Goal: Task Accomplishment & Management: Manage account settings

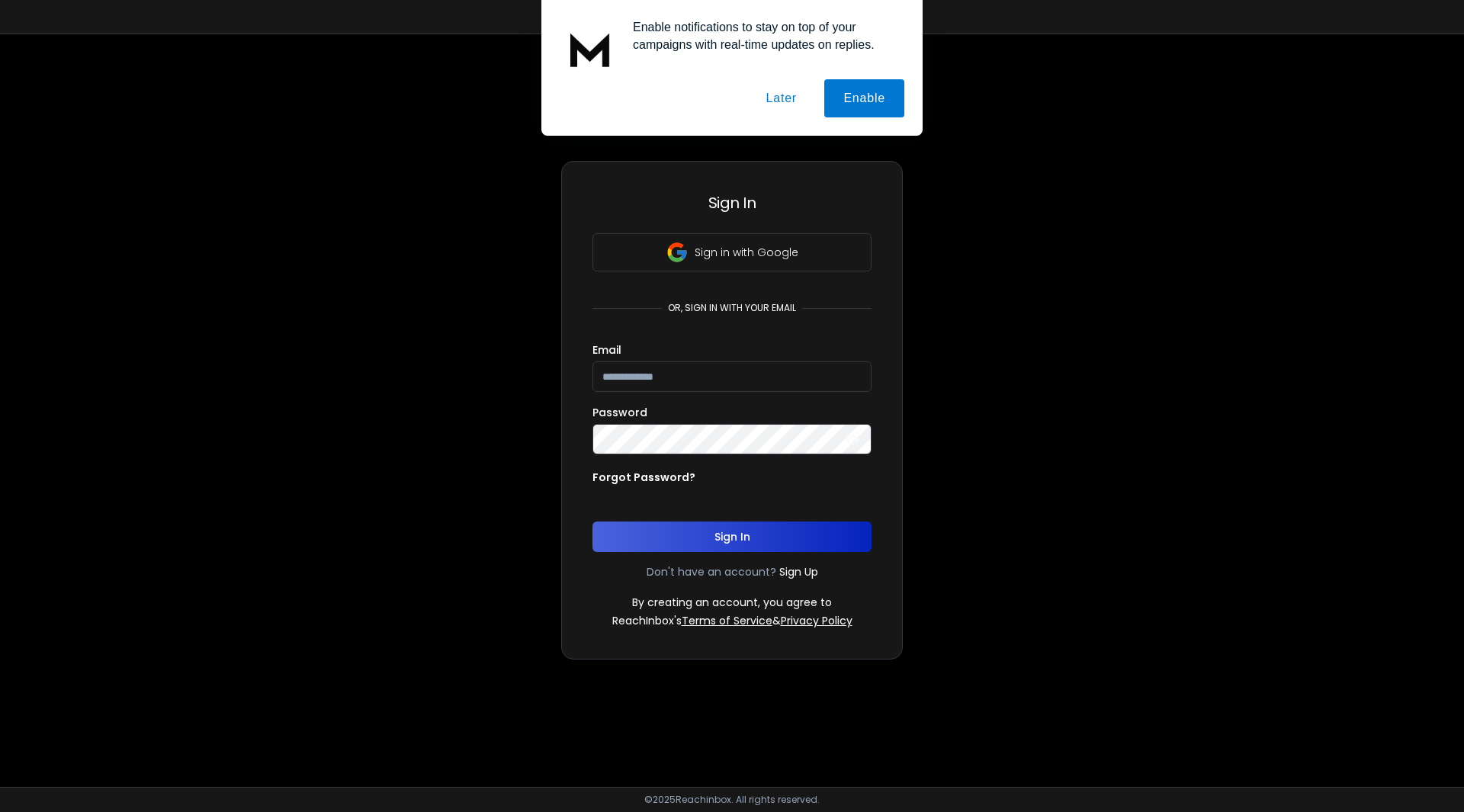
click at [792, 93] on button "Later" at bounding box center [781, 98] width 69 height 38
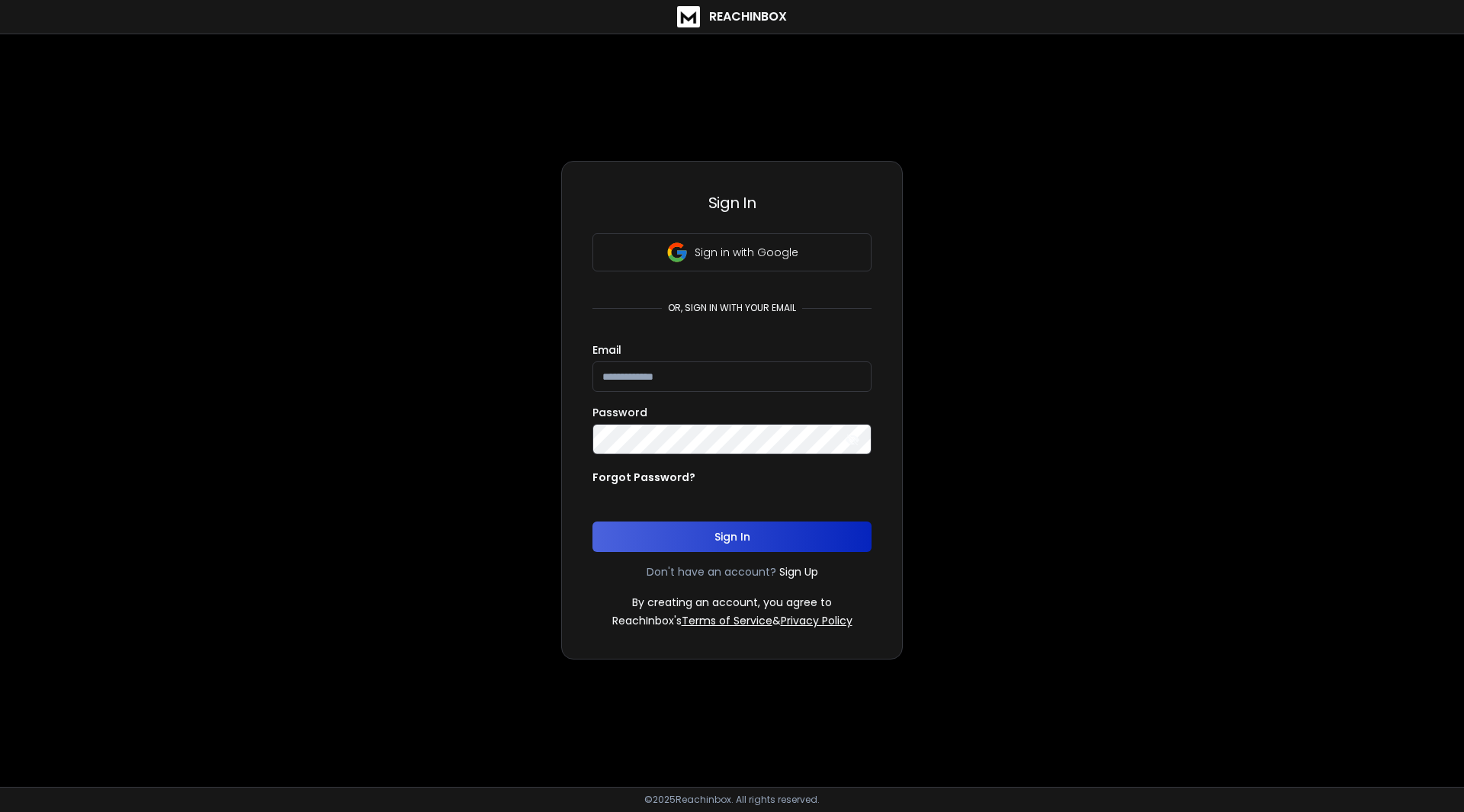
click at [684, 375] on input "email" at bounding box center [732, 377] width 279 height 31
paste input "**********"
type input "**********"
click at [683, 532] on button "Sign In" at bounding box center [732, 537] width 279 height 31
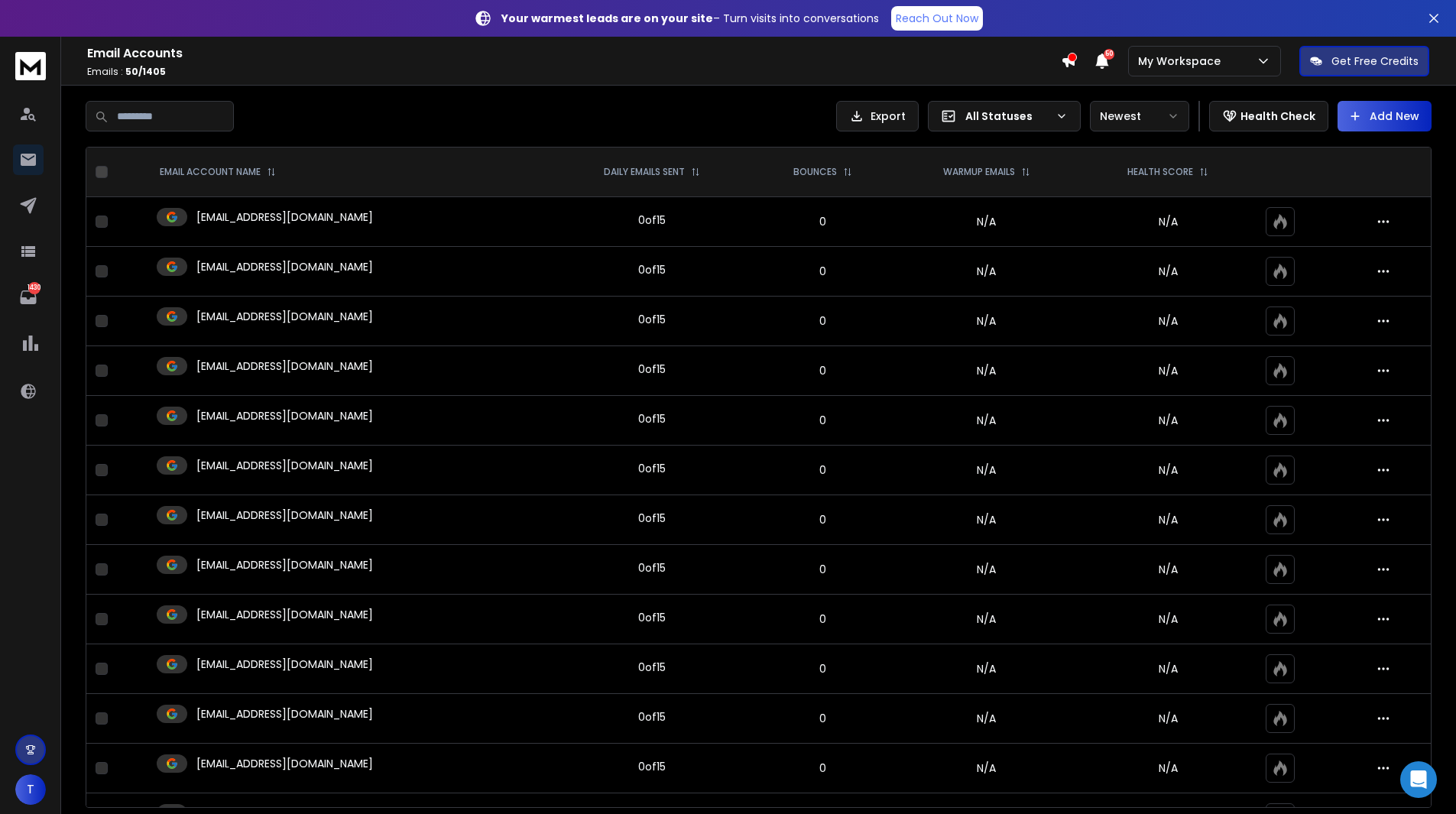
click at [1382, 113] on button "Add New" at bounding box center [1384, 116] width 94 height 31
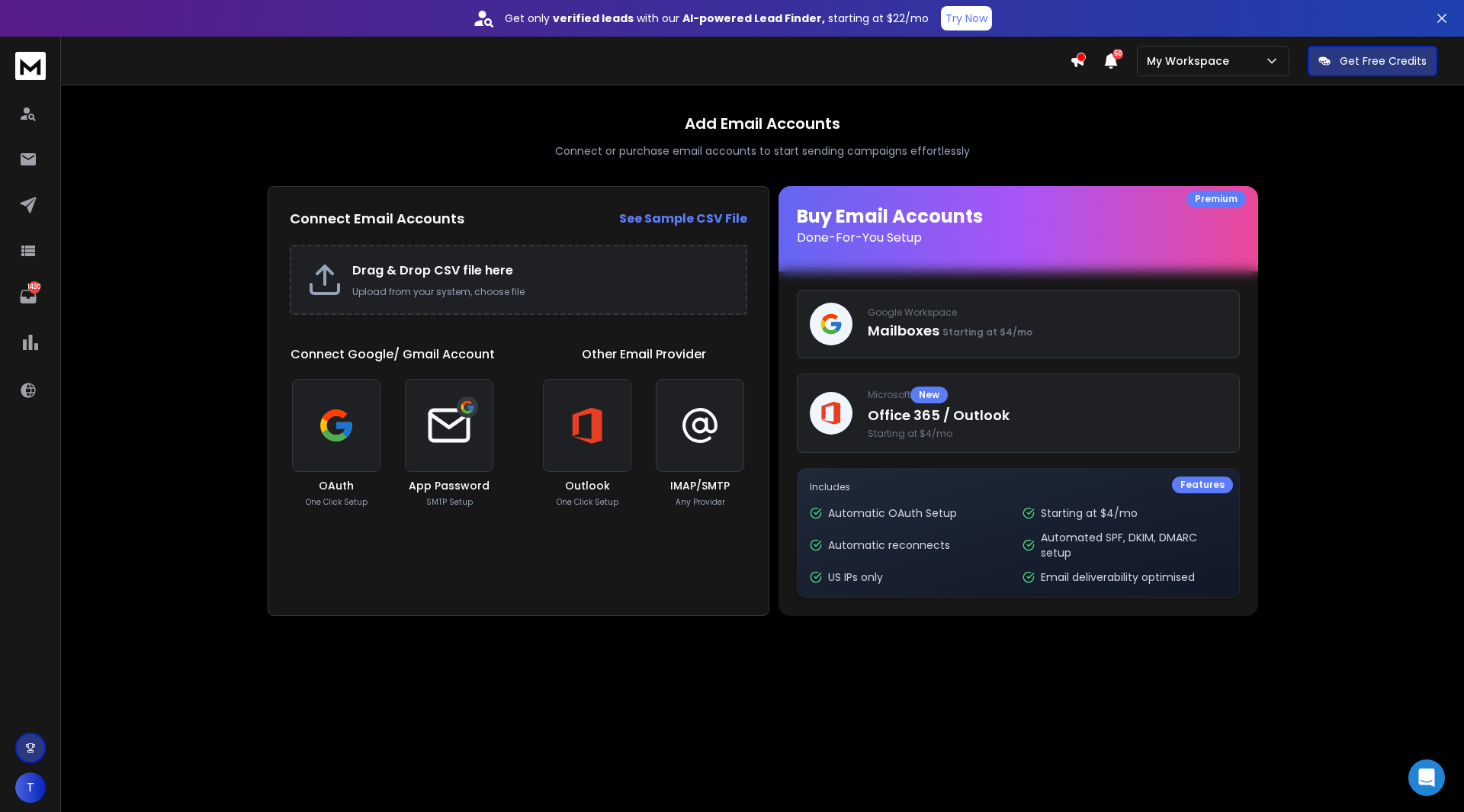
click at [329, 451] on div at bounding box center [336, 425] width 89 height 93
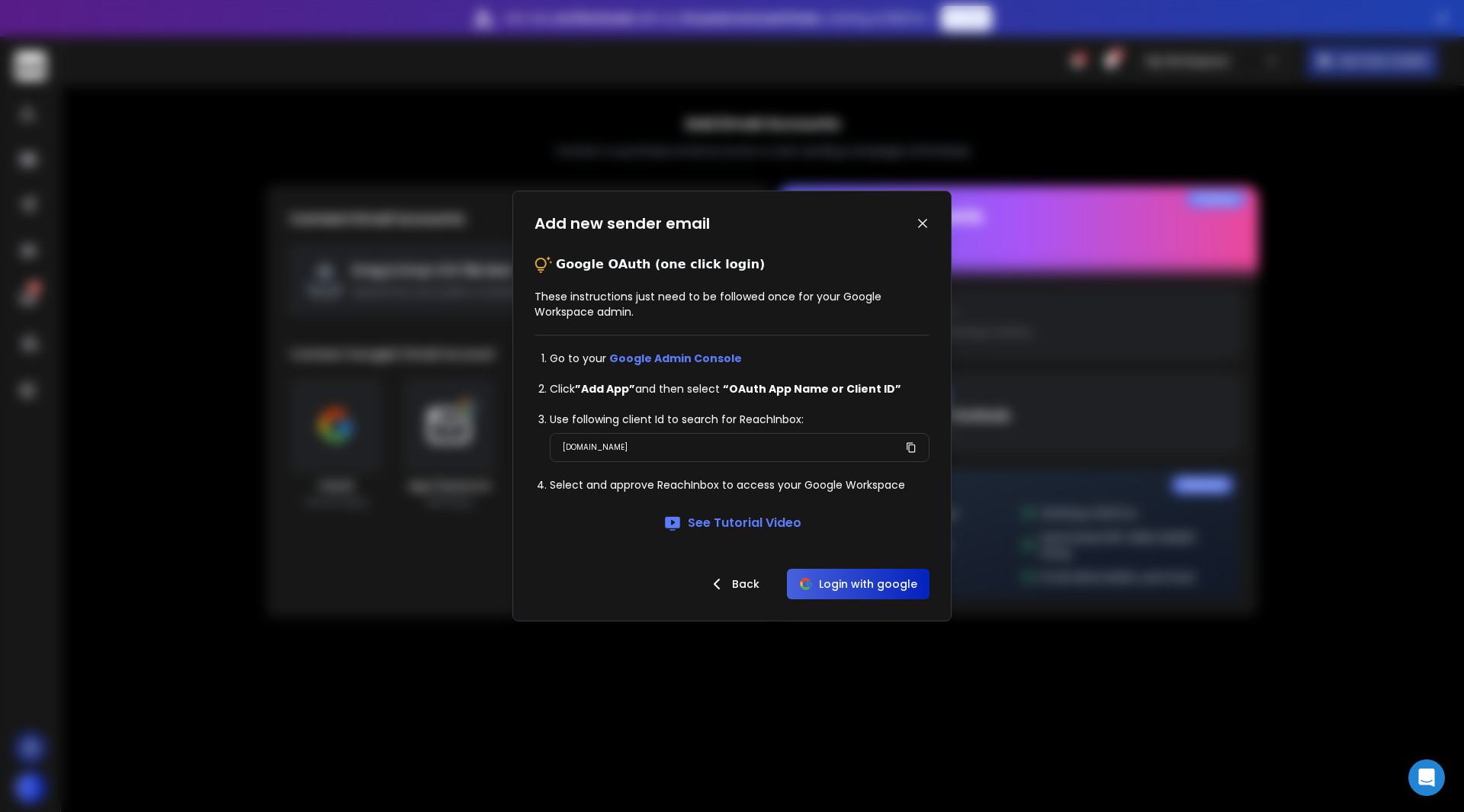
click at [896, 578] on button "Login with google" at bounding box center [857, 584] width 142 height 31
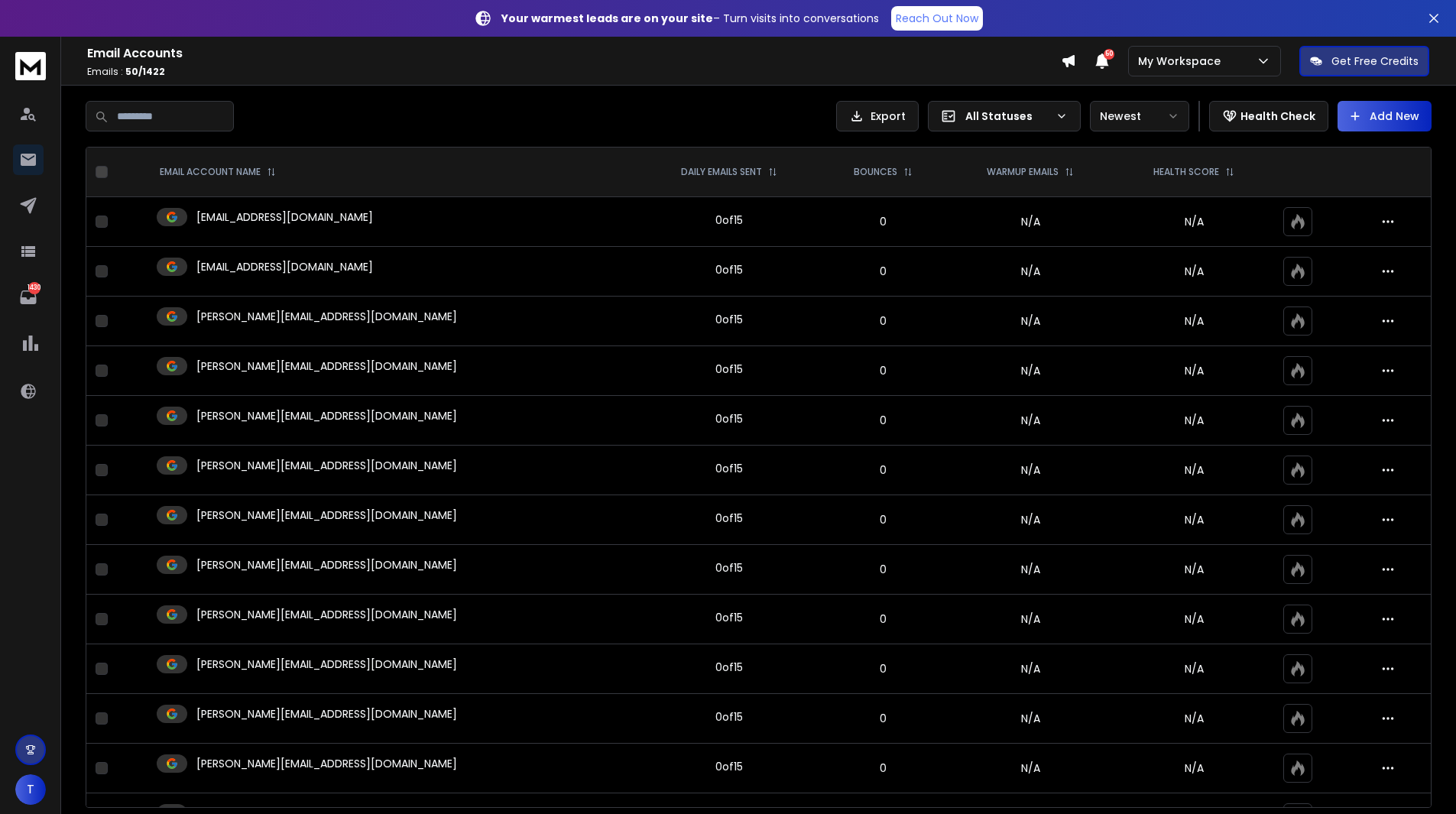
click at [1350, 125] on button "Add New" at bounding box center [1384, 116] width 94 height 31
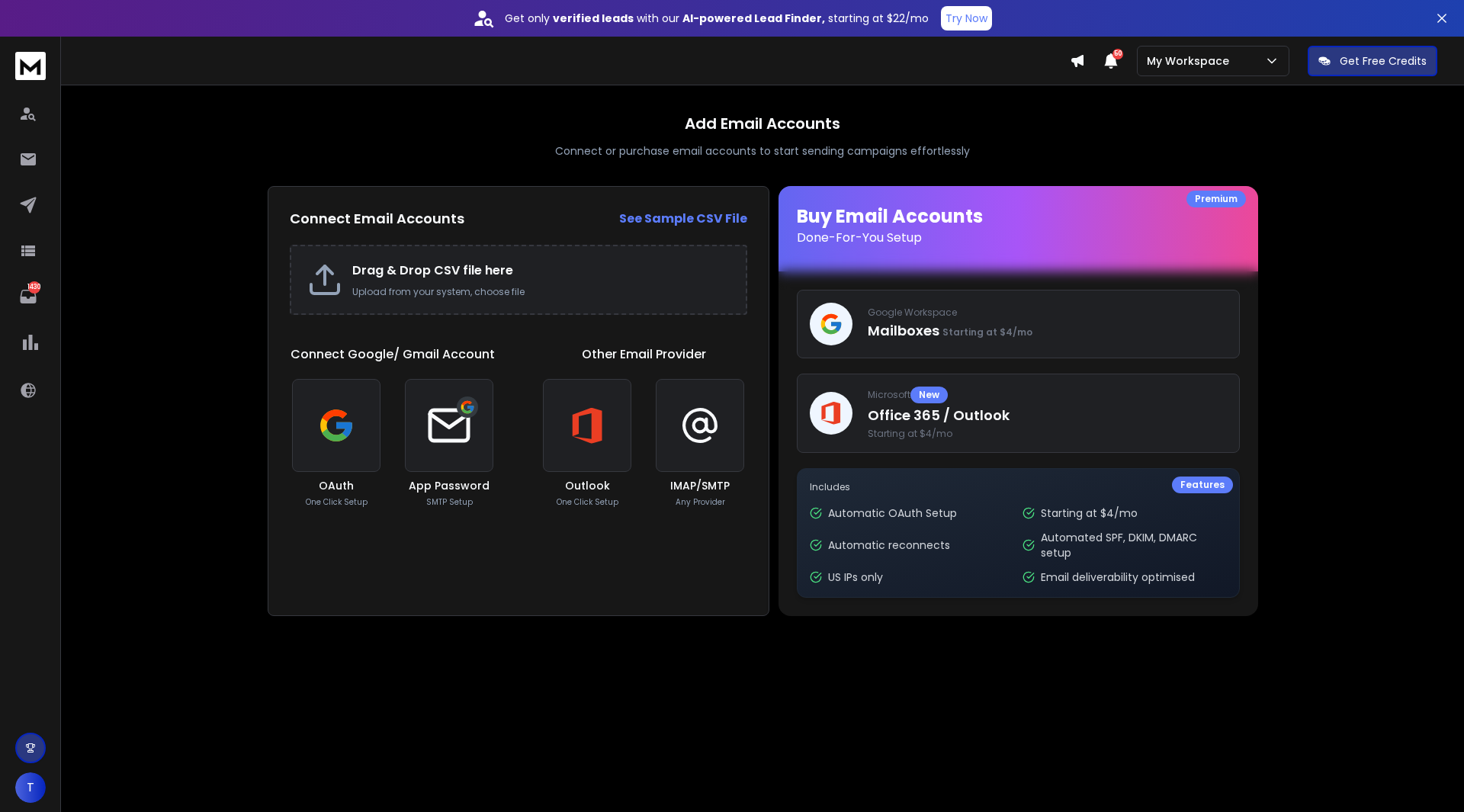
click at [318, 445] on div at bounding box center [336, 425] width 89 height 93
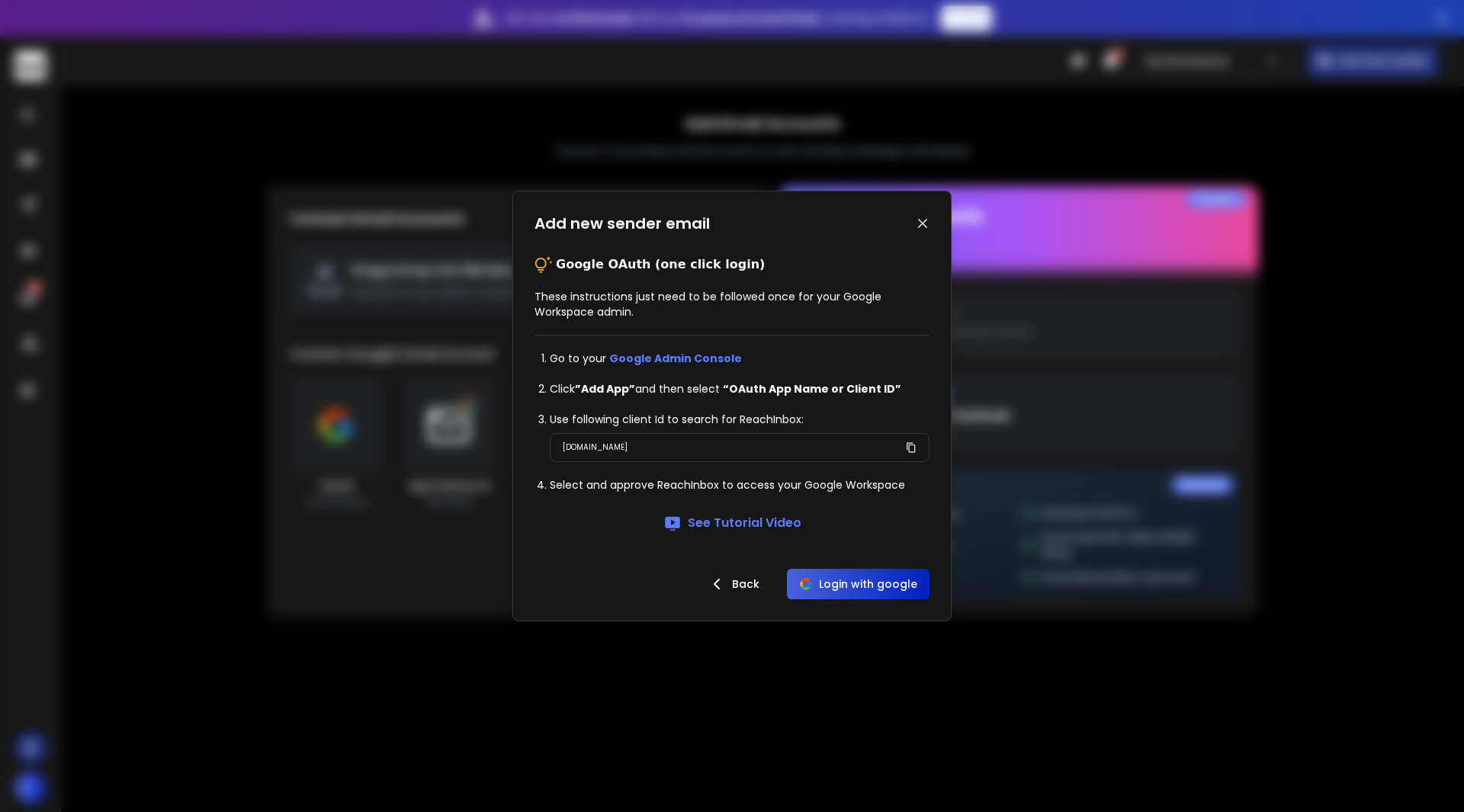
click at [810, 581] on icon at bounding box center [806, 584] width 14 height 14
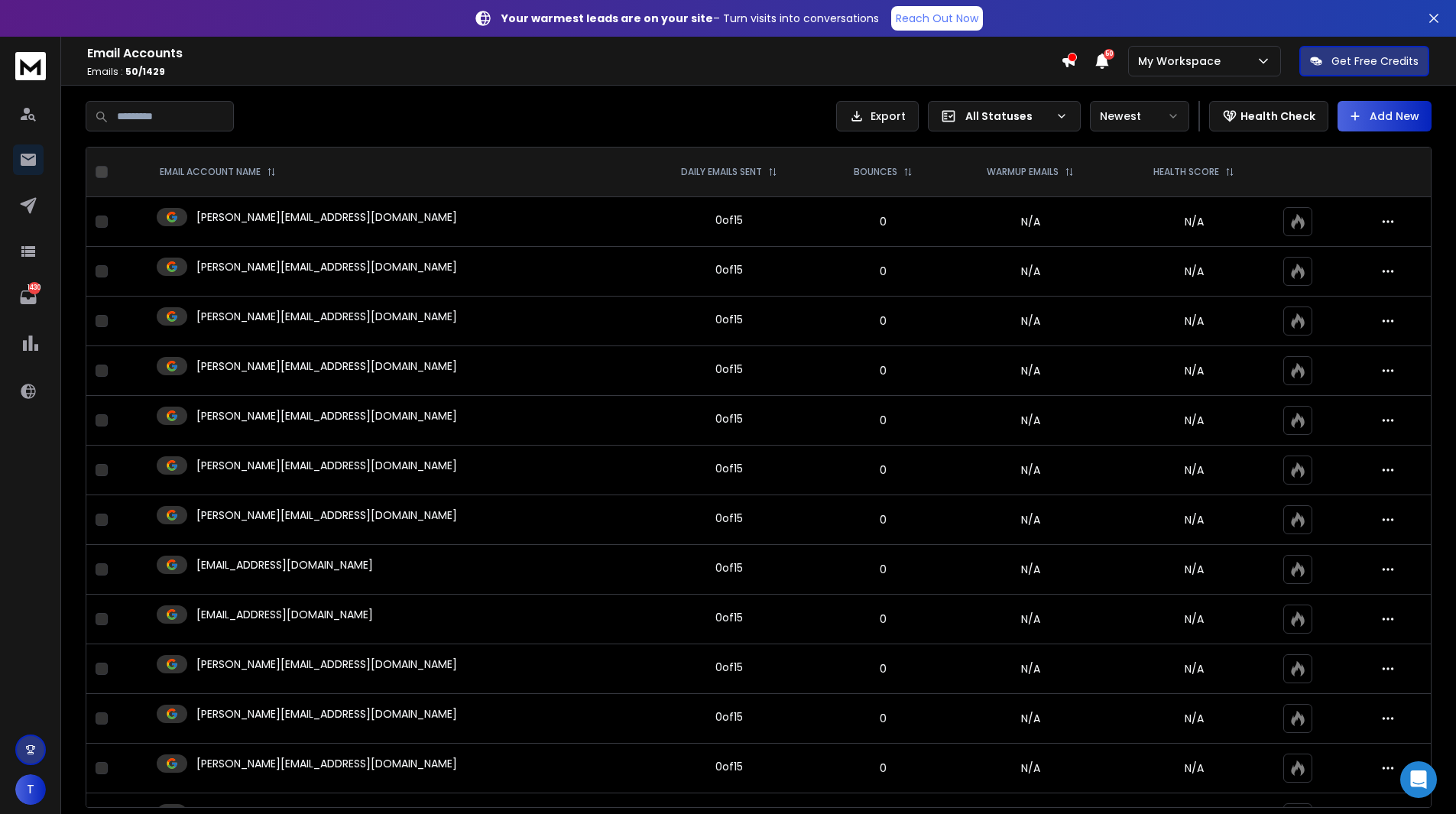
click at [1407, 106] on button "Add New" at bounding box center [1384, 116] width 94 height 31
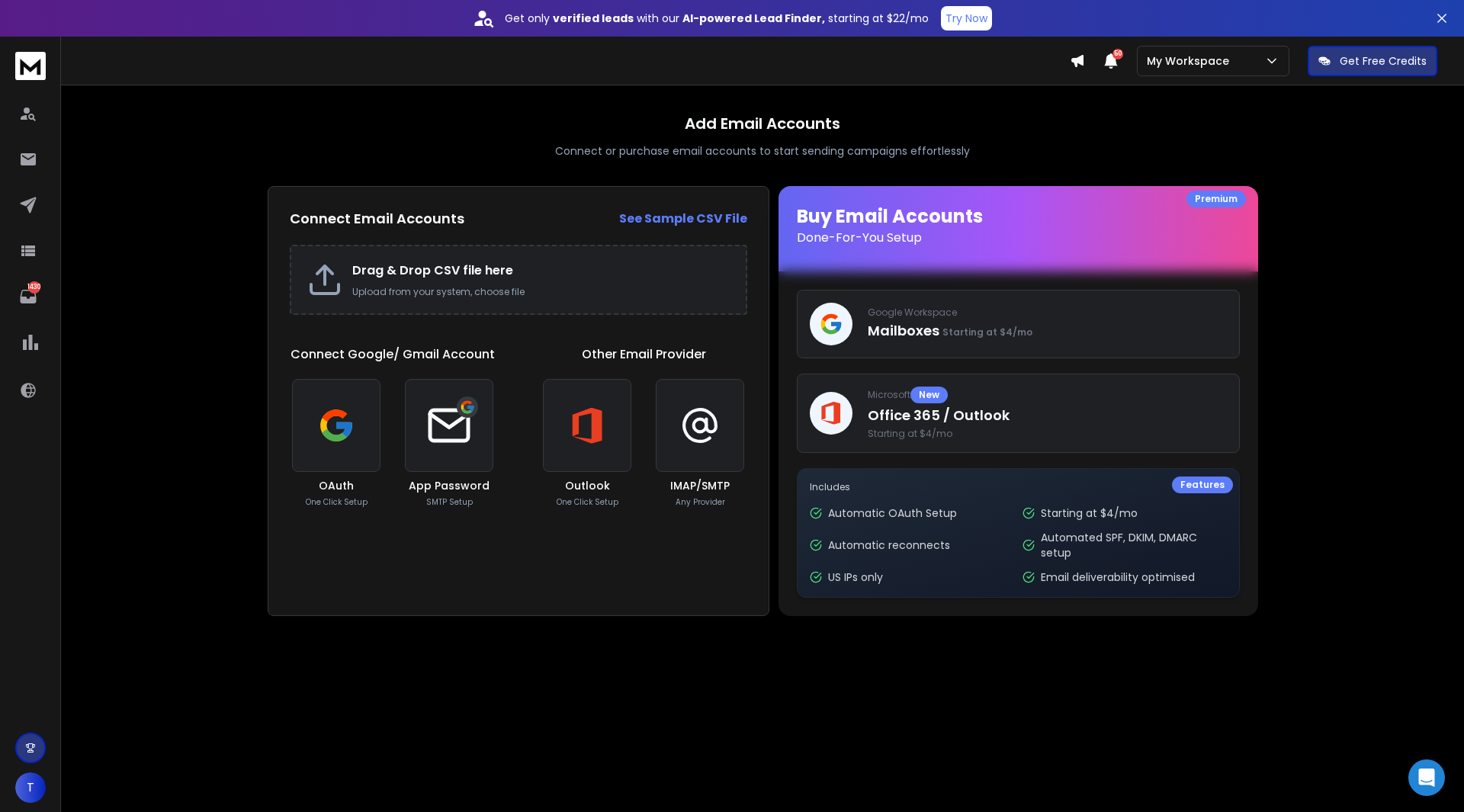
click at [306, 434] on div at bounding box center [336, 425] width 89 height 93
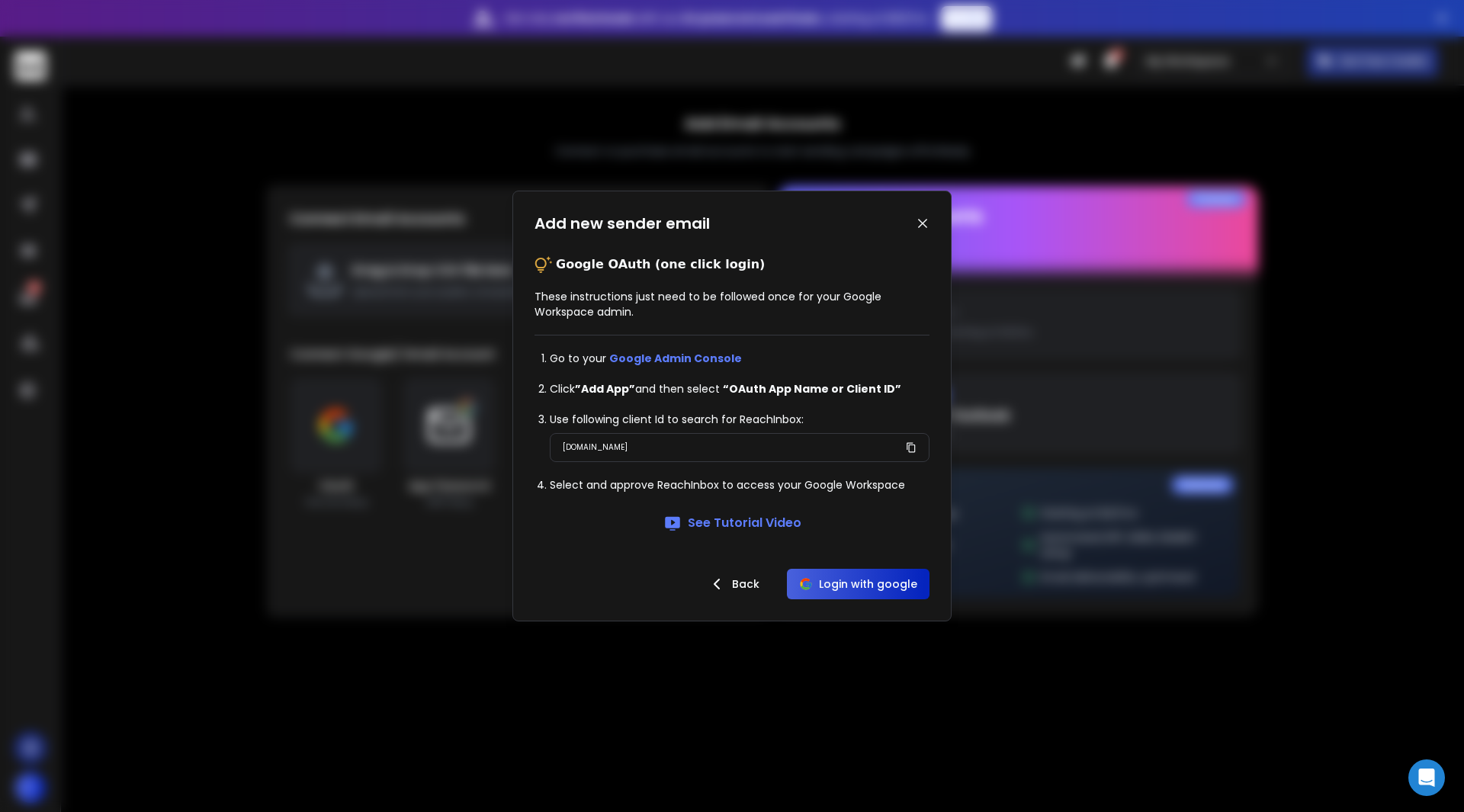
click at [844, 582] on button "Login with google" at bounding box center [857, 584] width 142 height 31
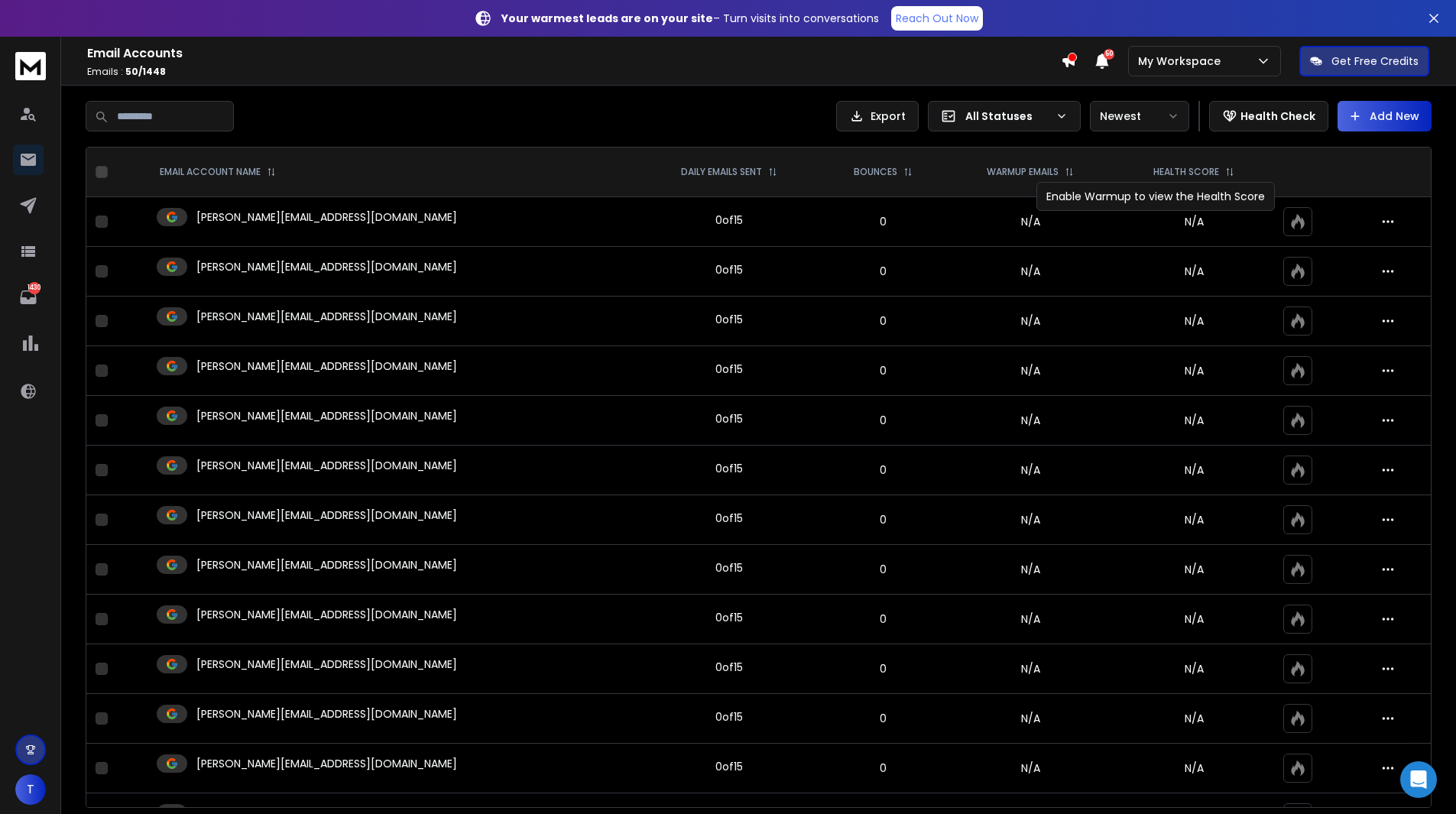
click at [1349, 116] on button "Add New" at bounding box center [1384, 116] width 94 height 31
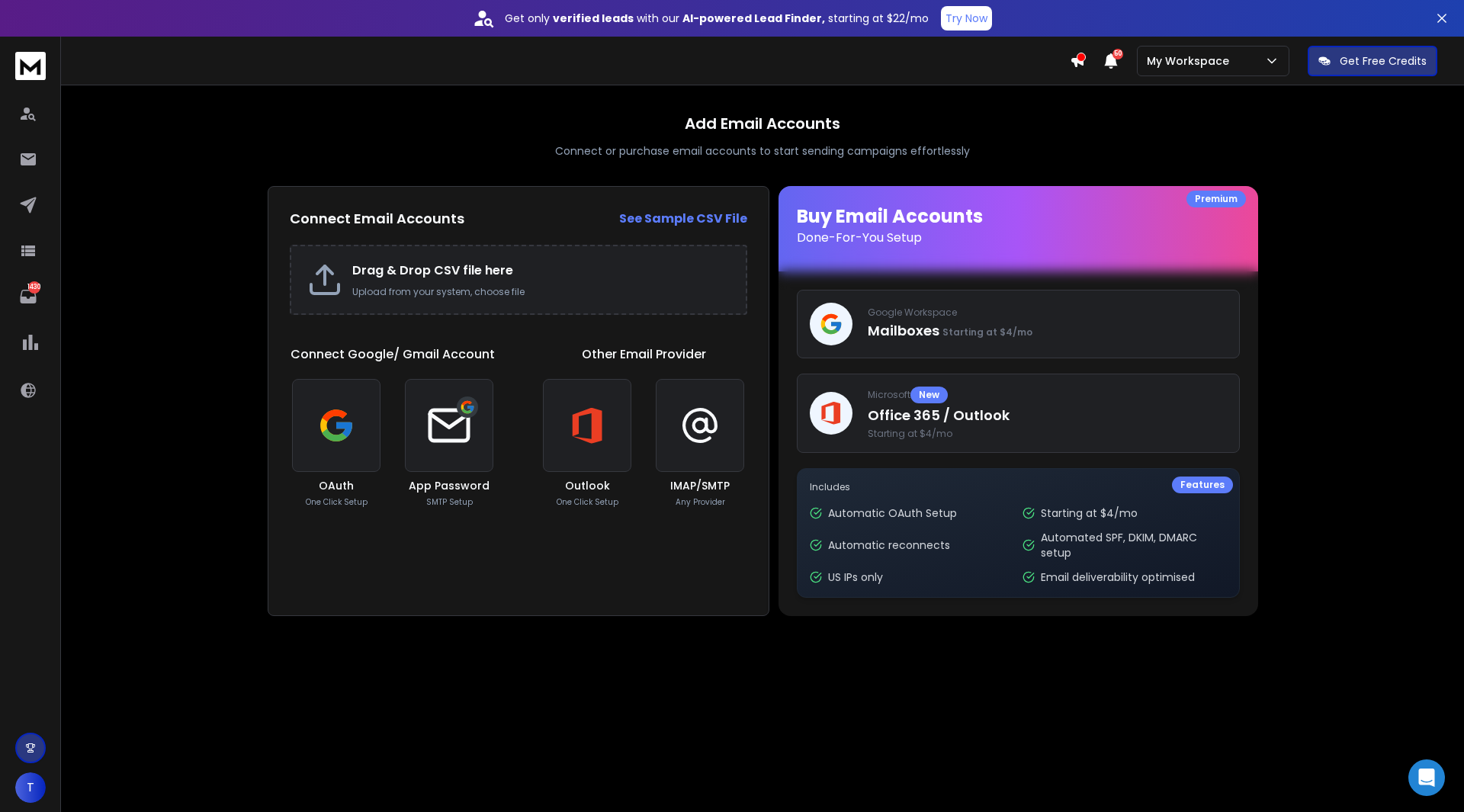
click at [334, 453] on div at bounding box center [336, 425] width 89 height 93
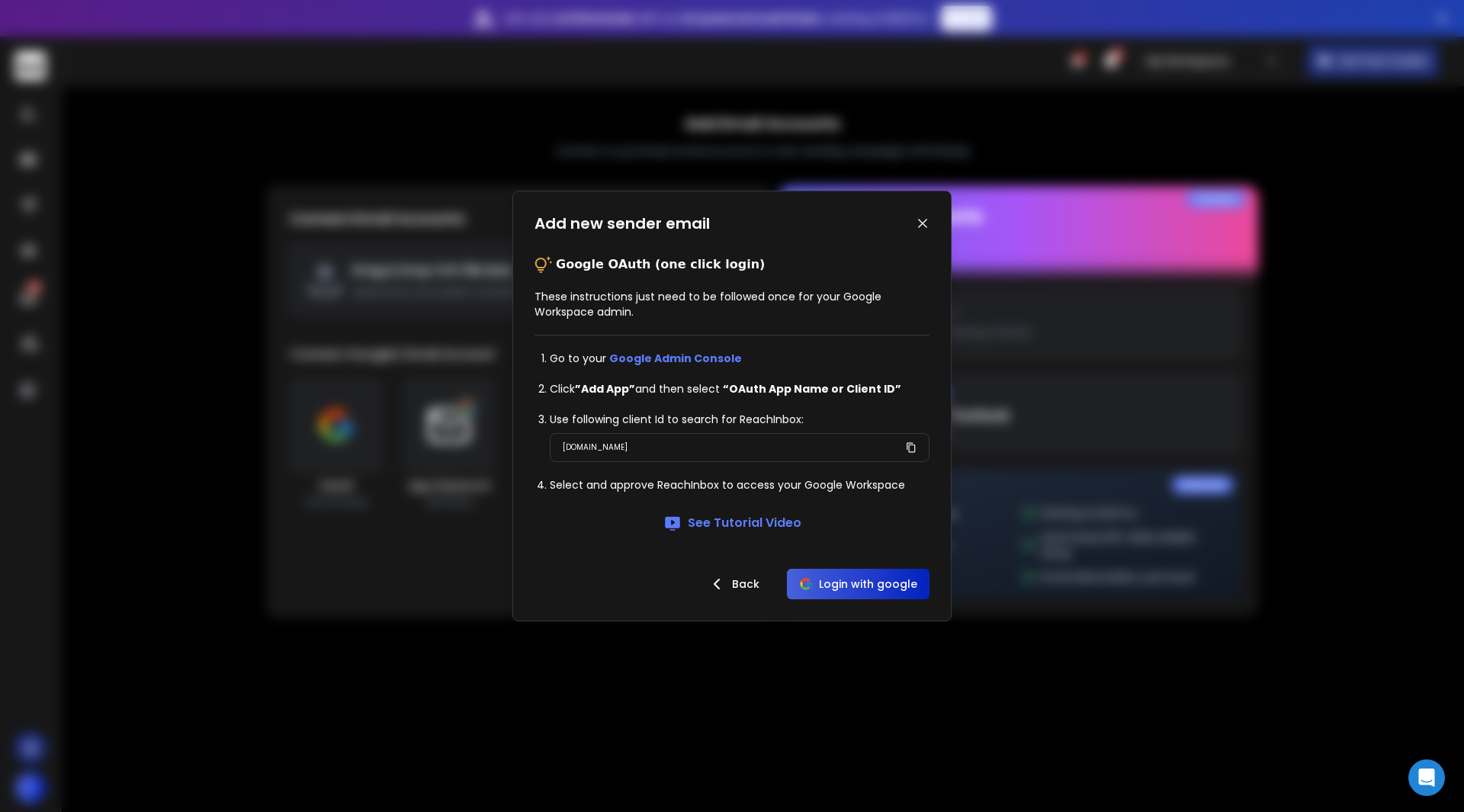
click at [891, 587] on button "Login with google" at bounding box center [857, 584] width 142 height 31
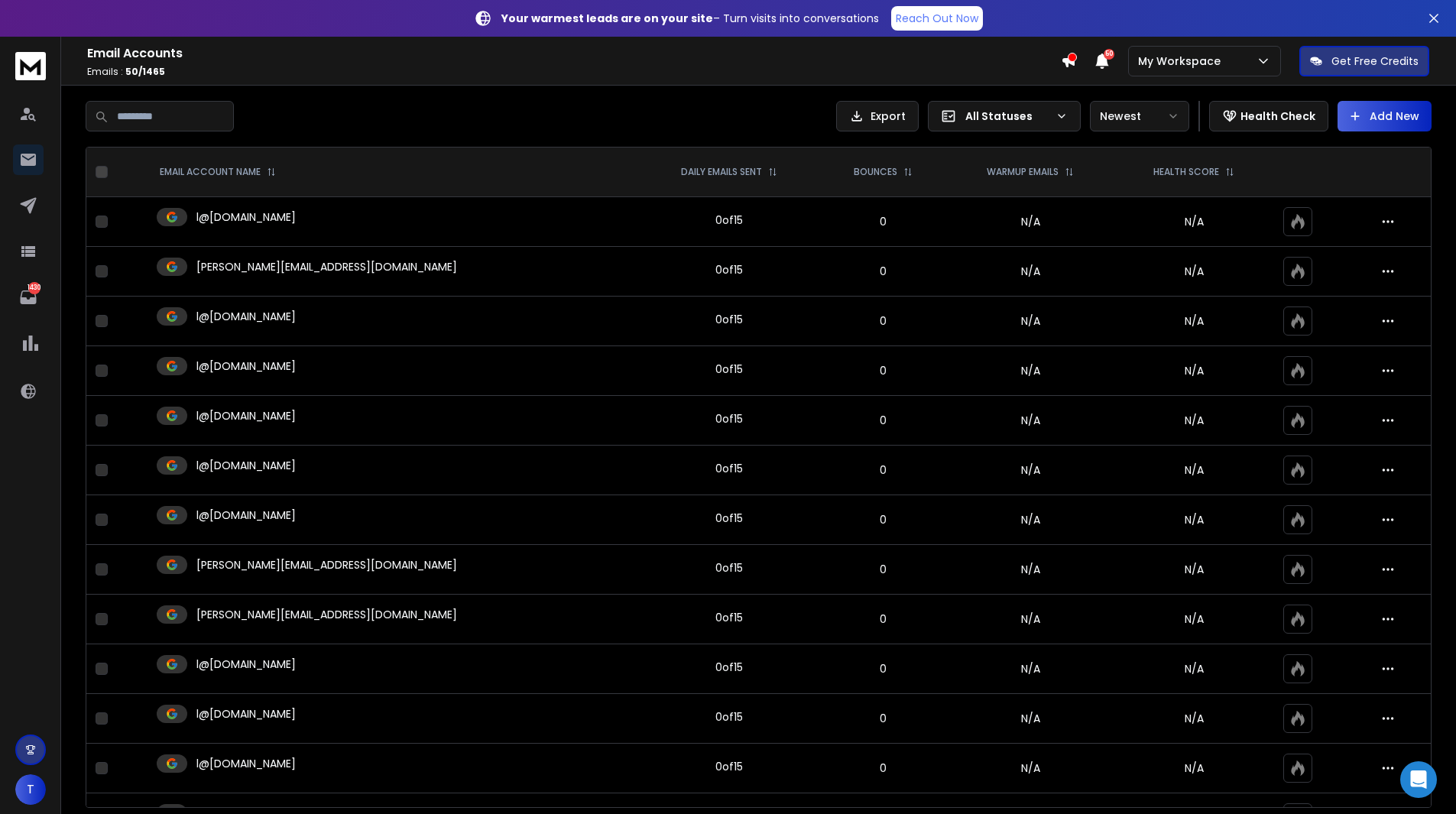
click at [1360, 128] on button "Add New" at bounding box center [1384, 116] width 94 height 31
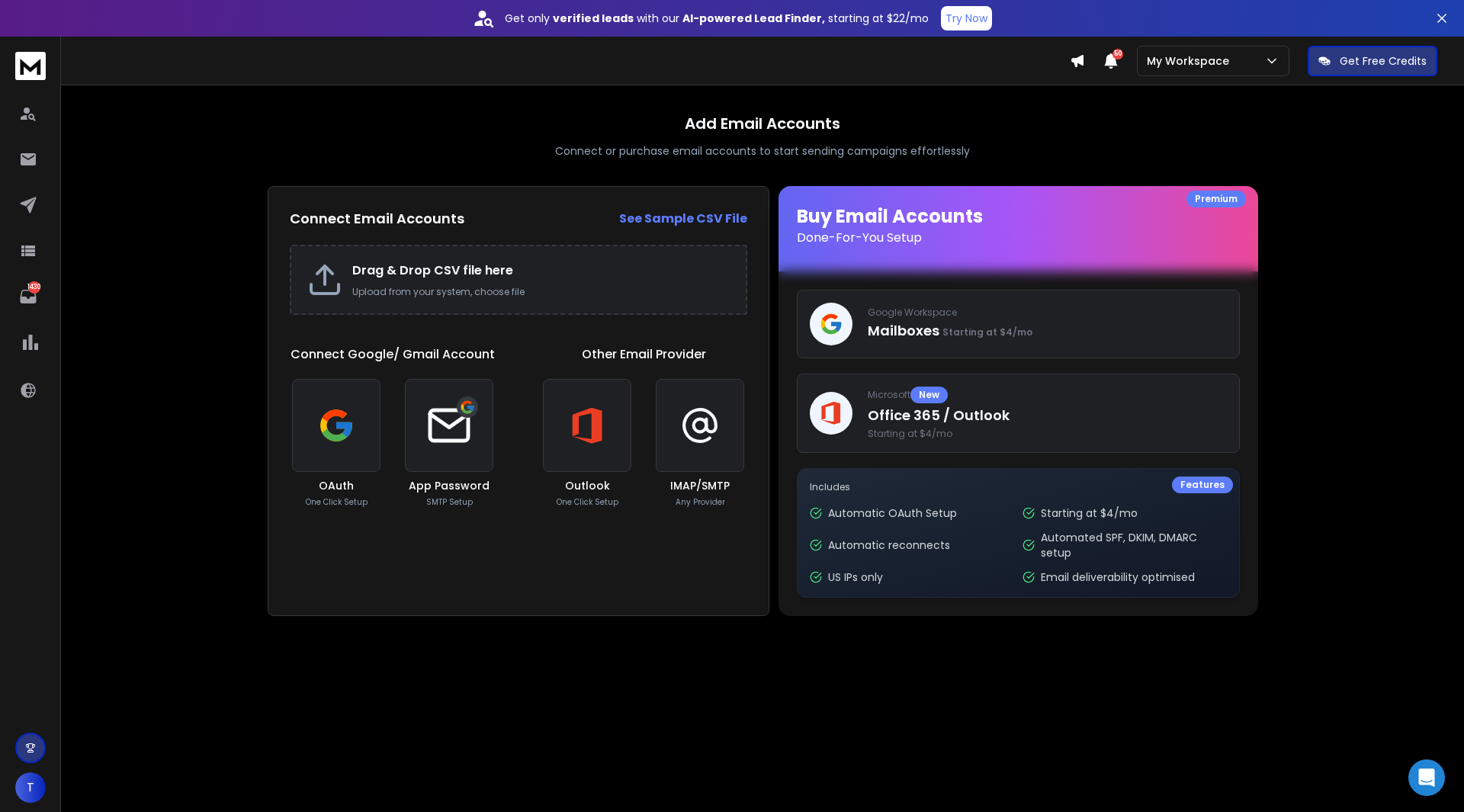
click at [1359, 112] on div "Add Email Accounts Connect or purchase email accounts to start sending campaign…" at bounding box center [732, 341] width 1464 height 610
click at [345, 409] on icon at bounding box center [336, 426] width 38 height 46
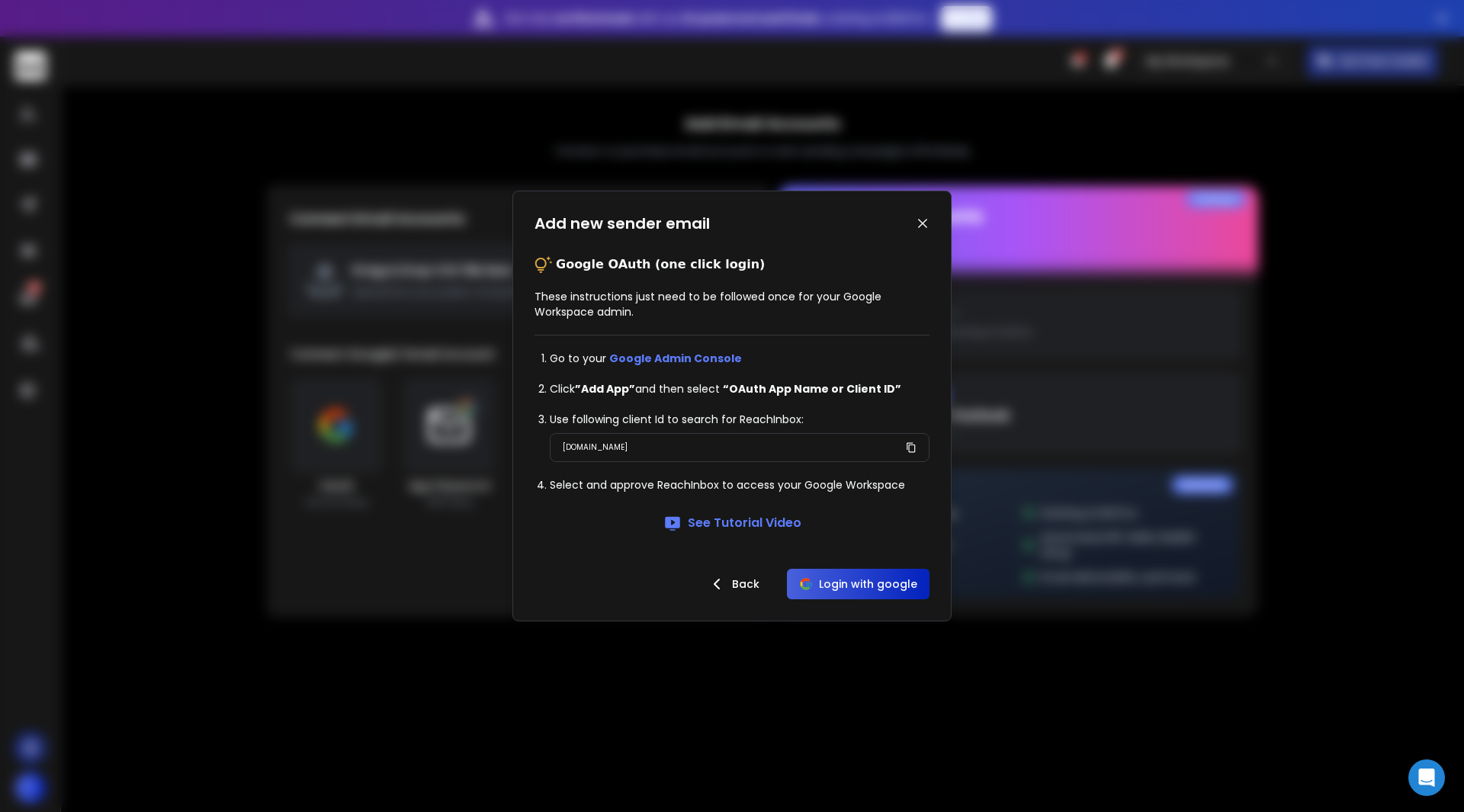
click at [891, 568] on div "Google OAuth (one click login) These instructions just need to be followed once…" at bounding box center [732, 427] width 395 height 344
click at [891, 588] on button "Login with google" at bounding box center [857, 584] width 142 height 31
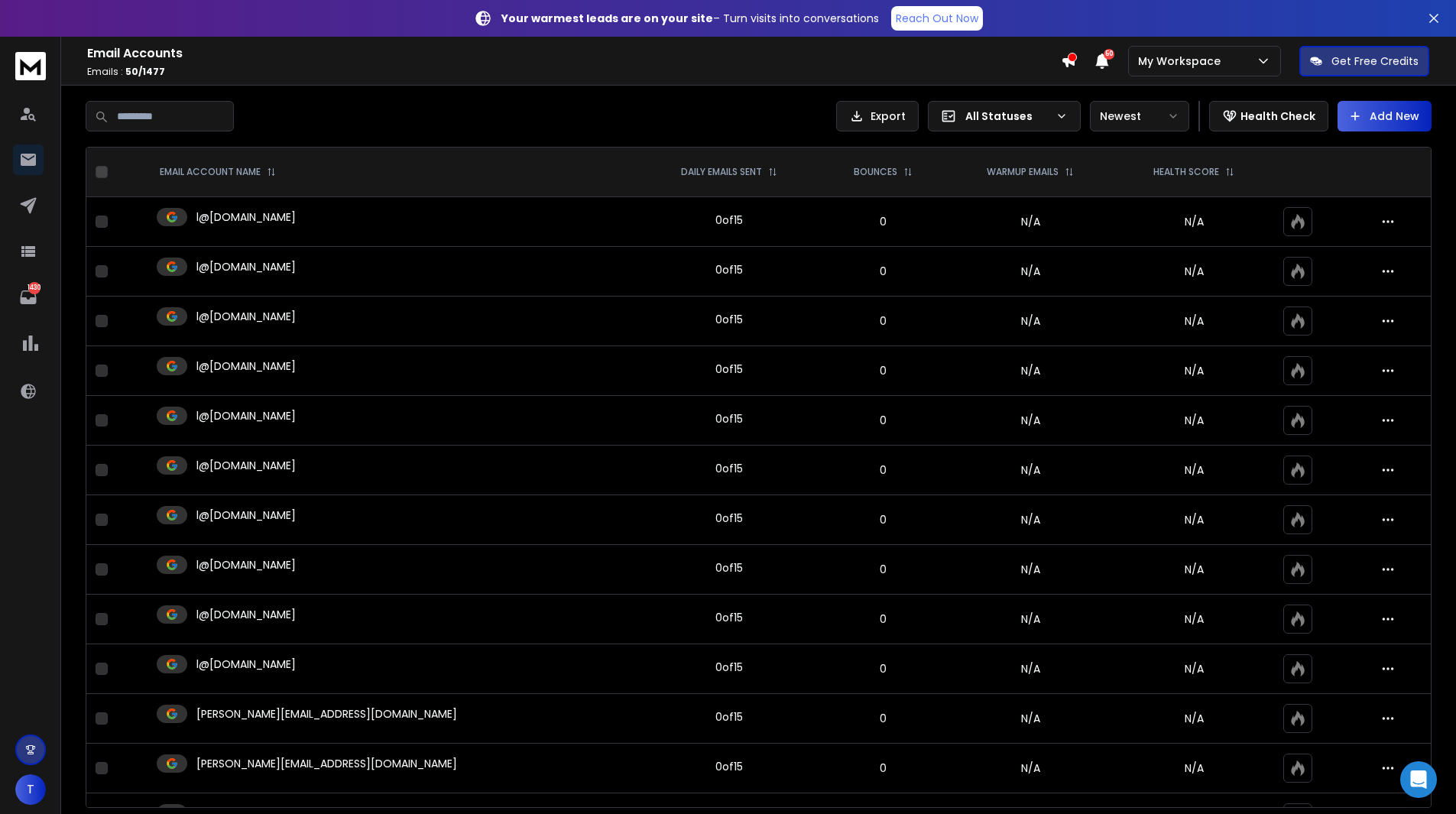
click at [1367, 109] on button "Add New" at bounding box center [1384, 116] width 94 height 31
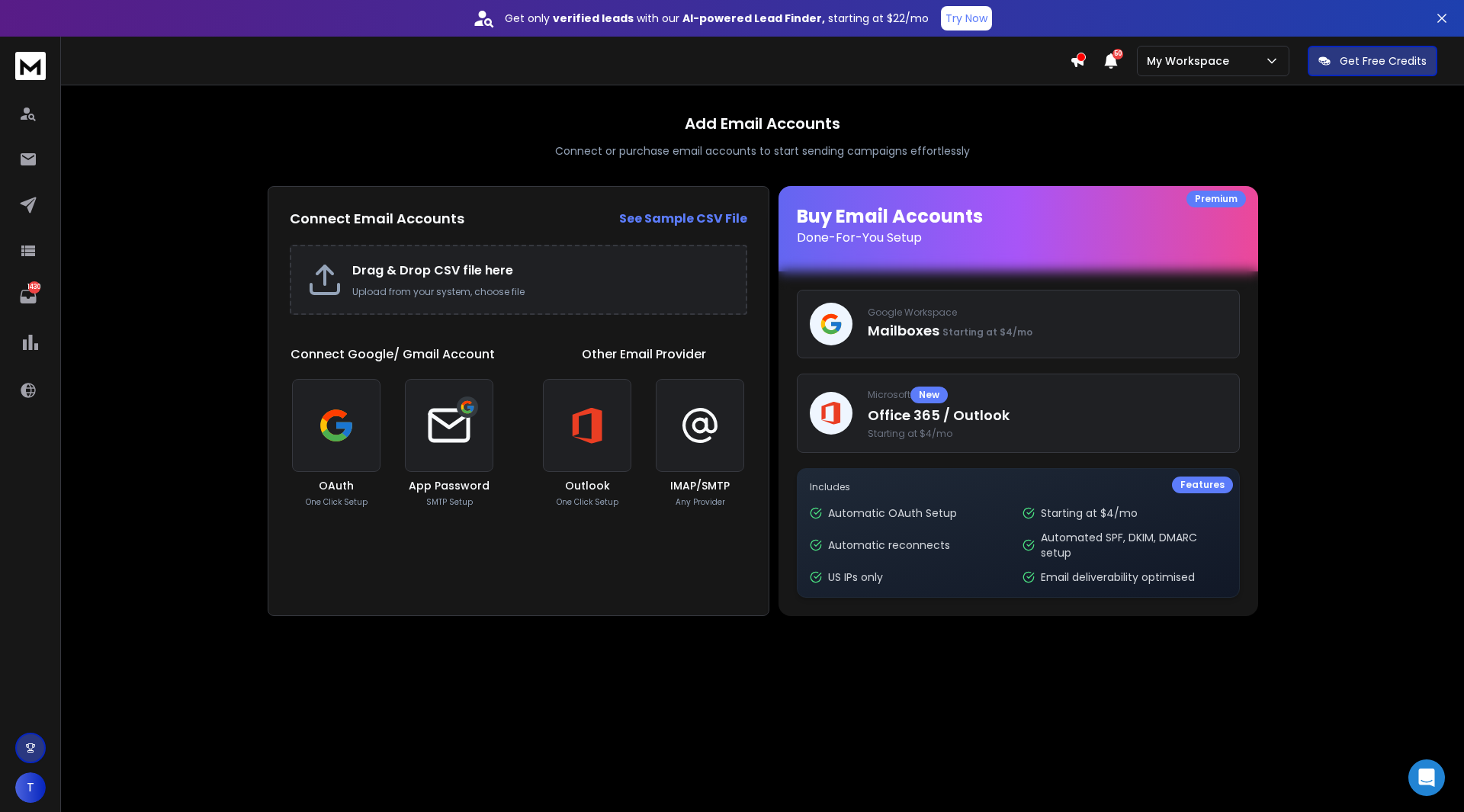
click at [331, 442] on icon at bounding box center [336, 426] width 38 height 46
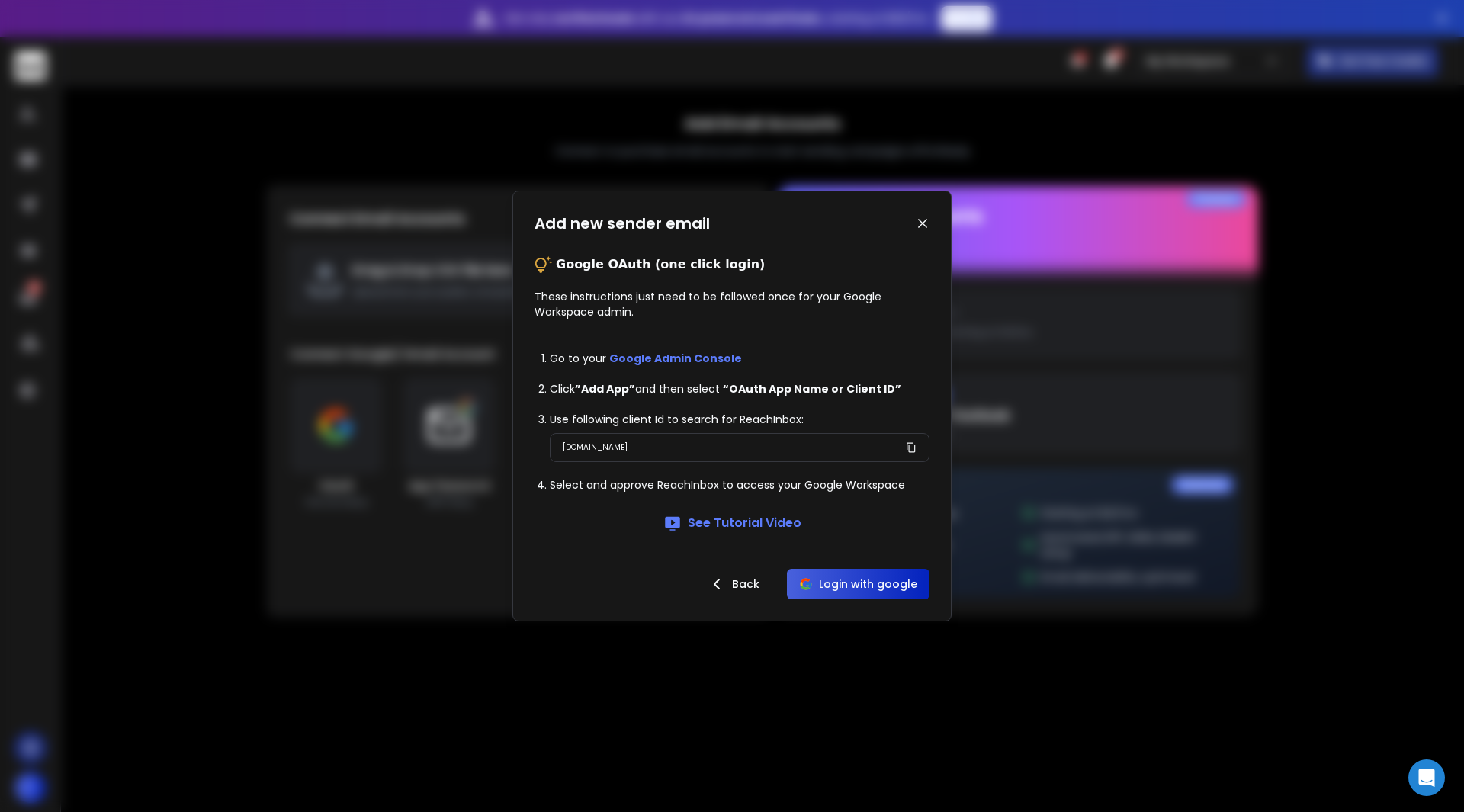
click at [846, 585] on button "Login with google" at bounding box center [857, 584] width 142 height 31
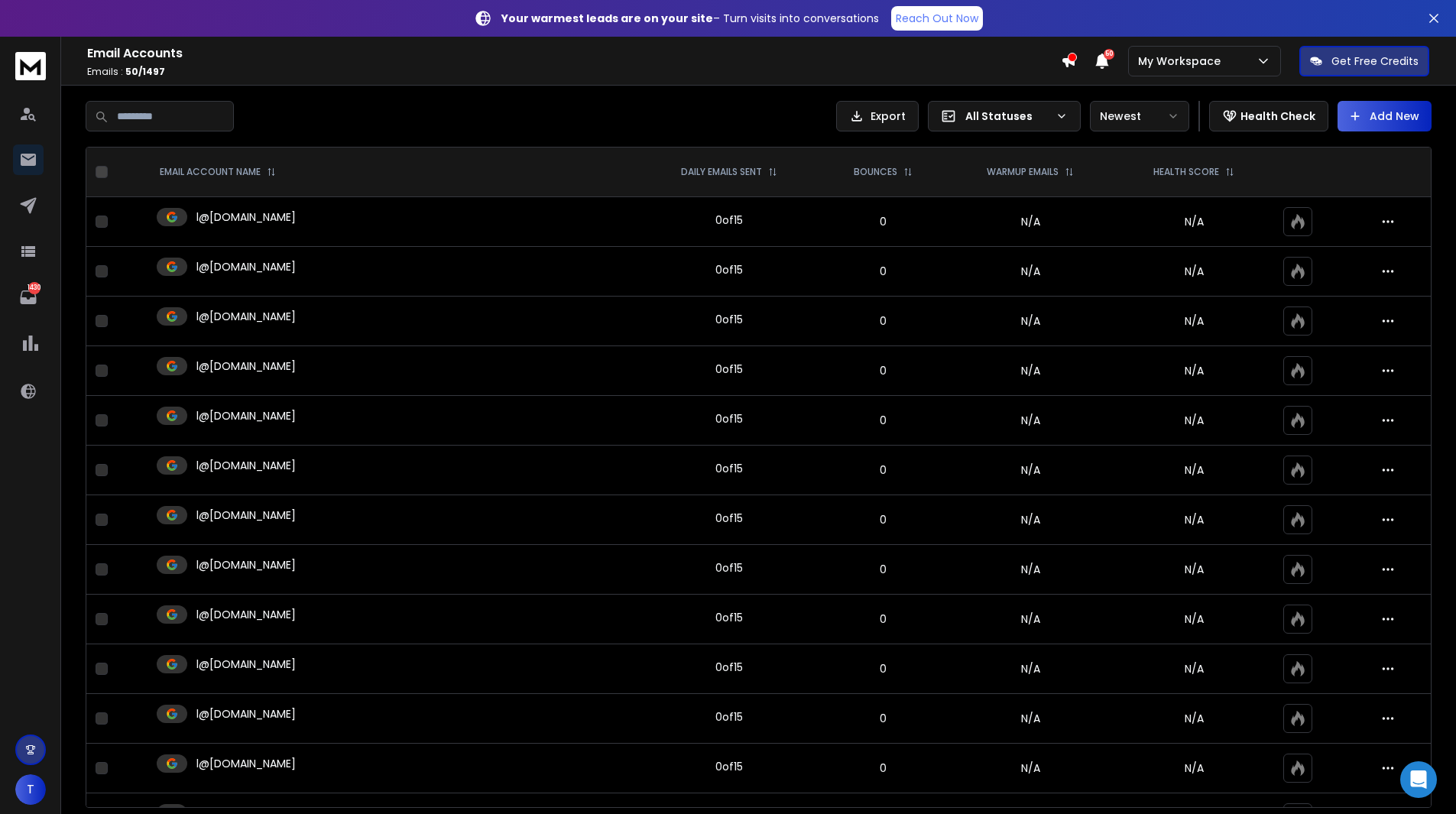
click at [1360, 113] on icon at bounding box center [1355, 116] width 11 height 11
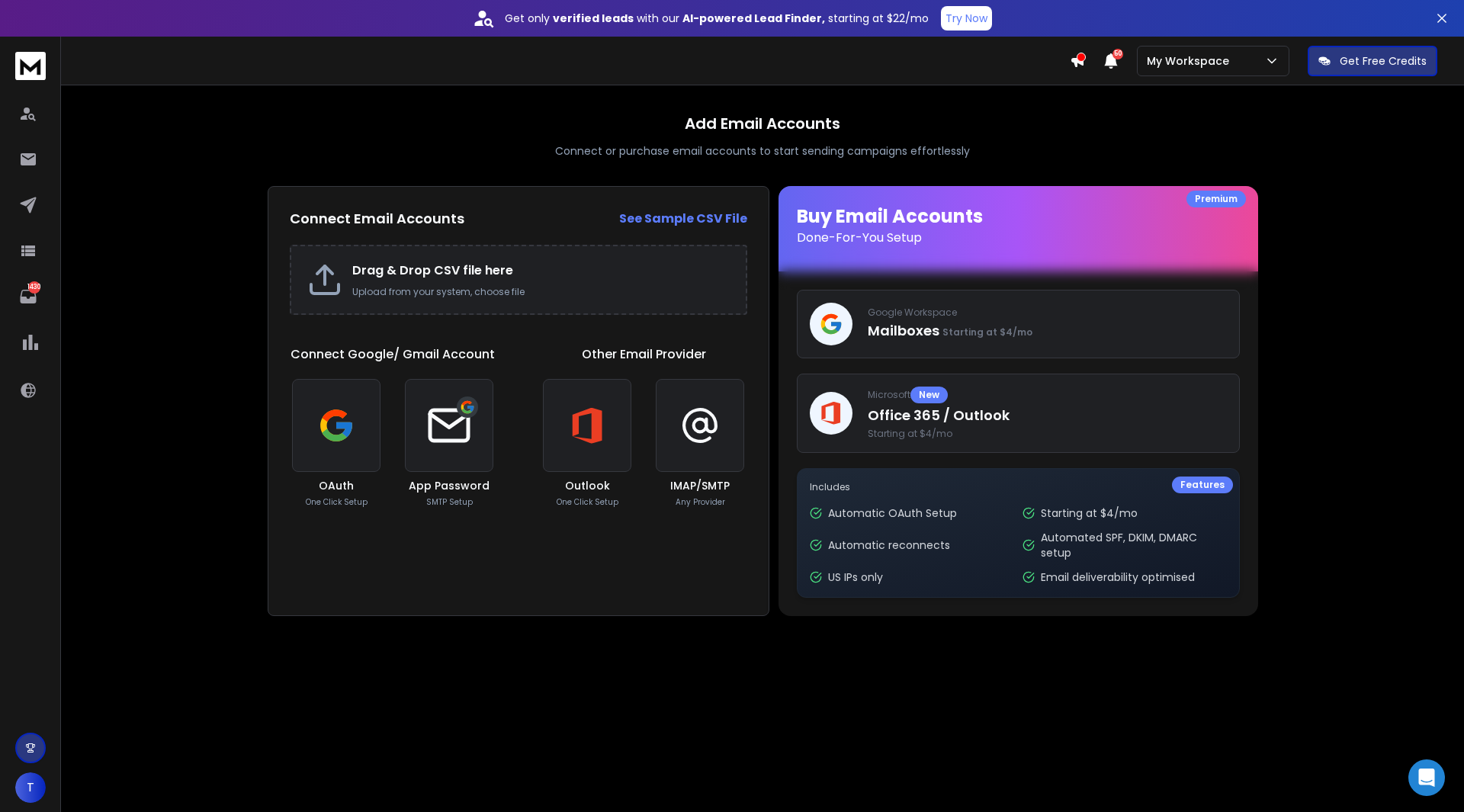
click at [317, 431] on div at bounding box center [336, 425] width 89 height 93
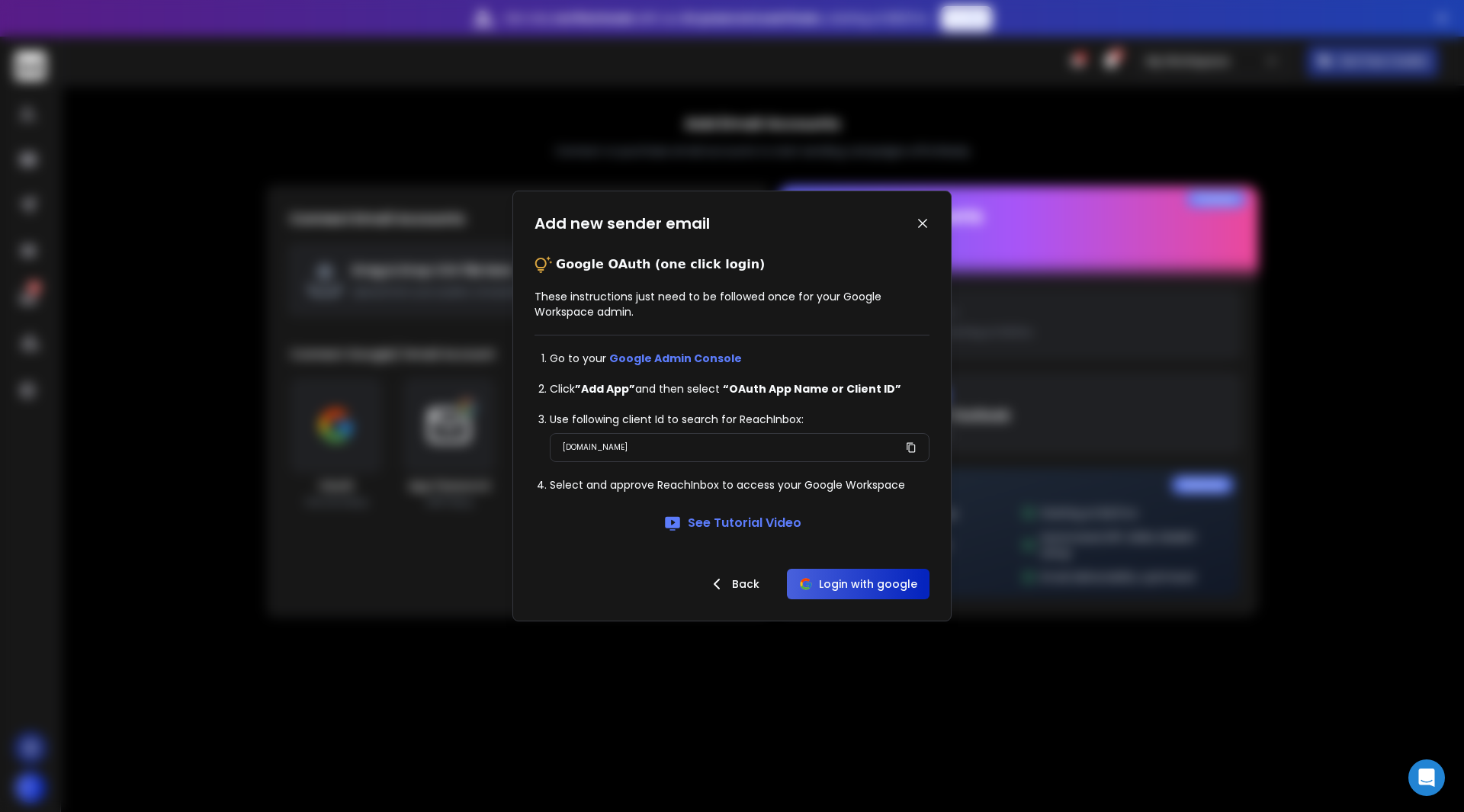
click at [822, 578] on button "Login with google" at bounding box center [857, 584] width 142 height 31
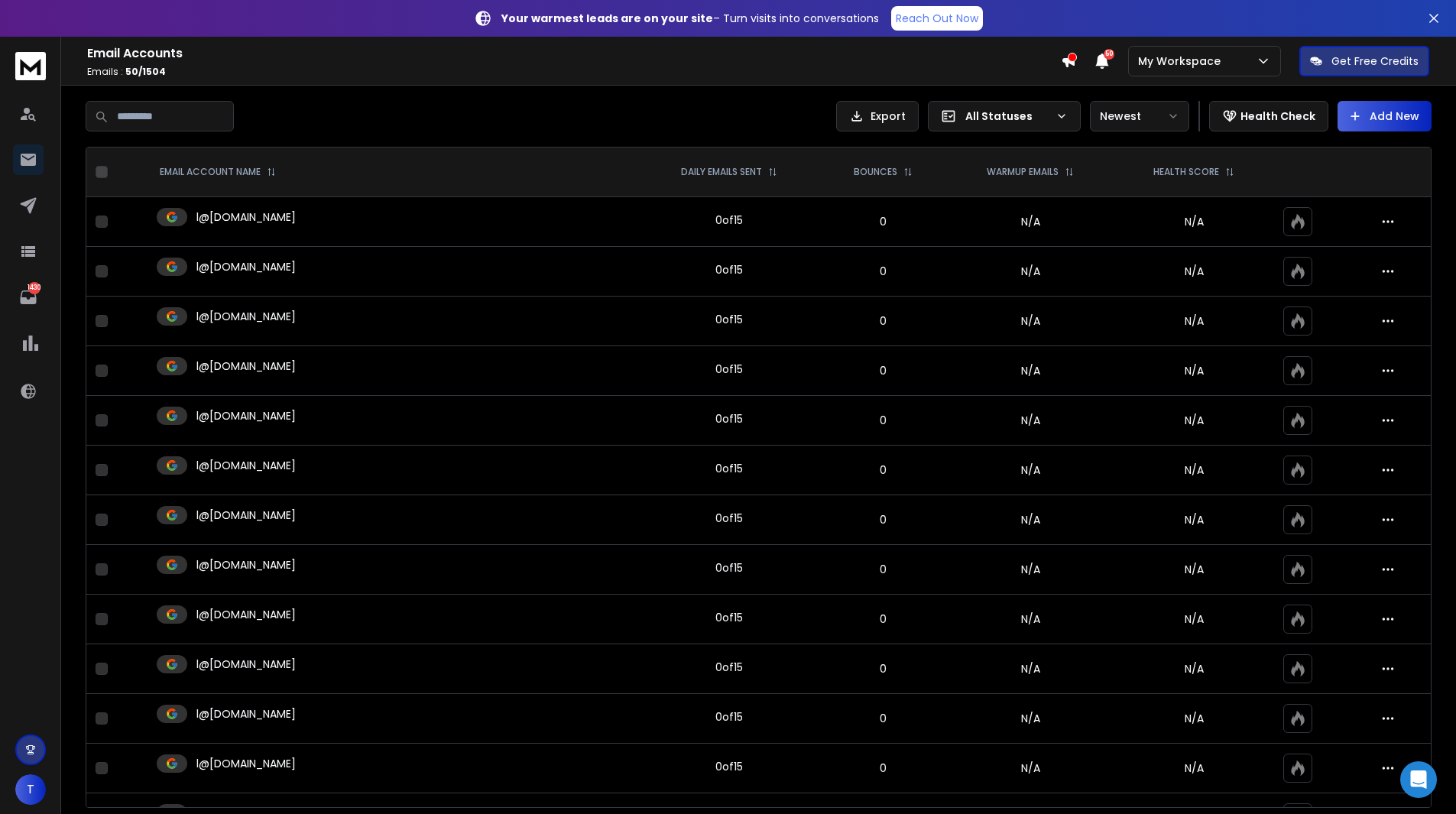
click at [1375, 123] on button "Add New" at bounding box center [1384, 116] width 94 height 31
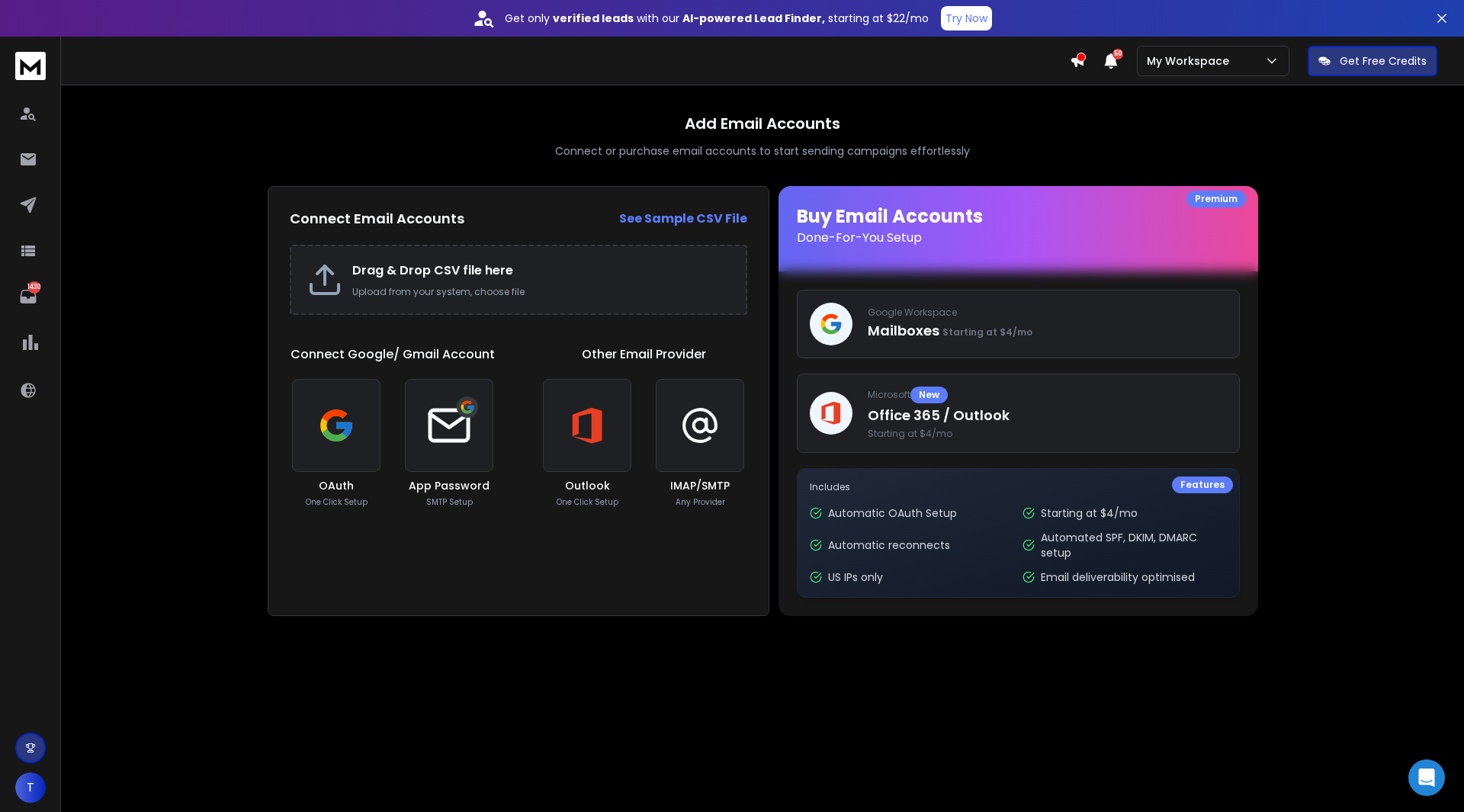
click at [353, 437] on icon at bounding box center [336, 426] width 38 height 46
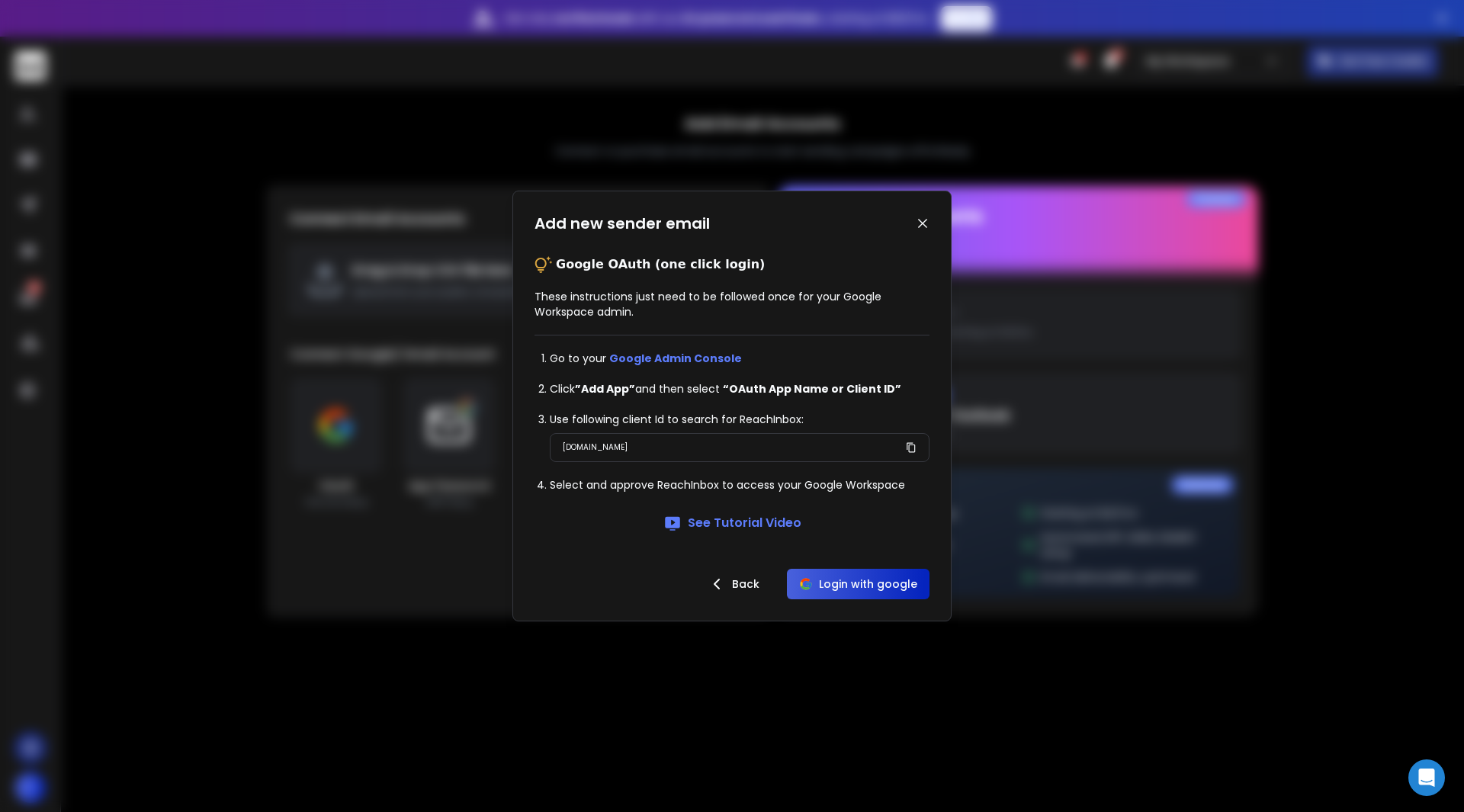
click at [825, 579] on button "Login with google" at bounding box center [857, 584] width 142 height 31
drag, startPoint x: 951, startPoint y: 772, endPoint x: 961, endPoint y: 697, distance: 75.7
click at [951, 772] on div "Add new sender email Google OAuth (one click login) These instructions just nee…" at bounding box center [732, 406] width 1464 height 812
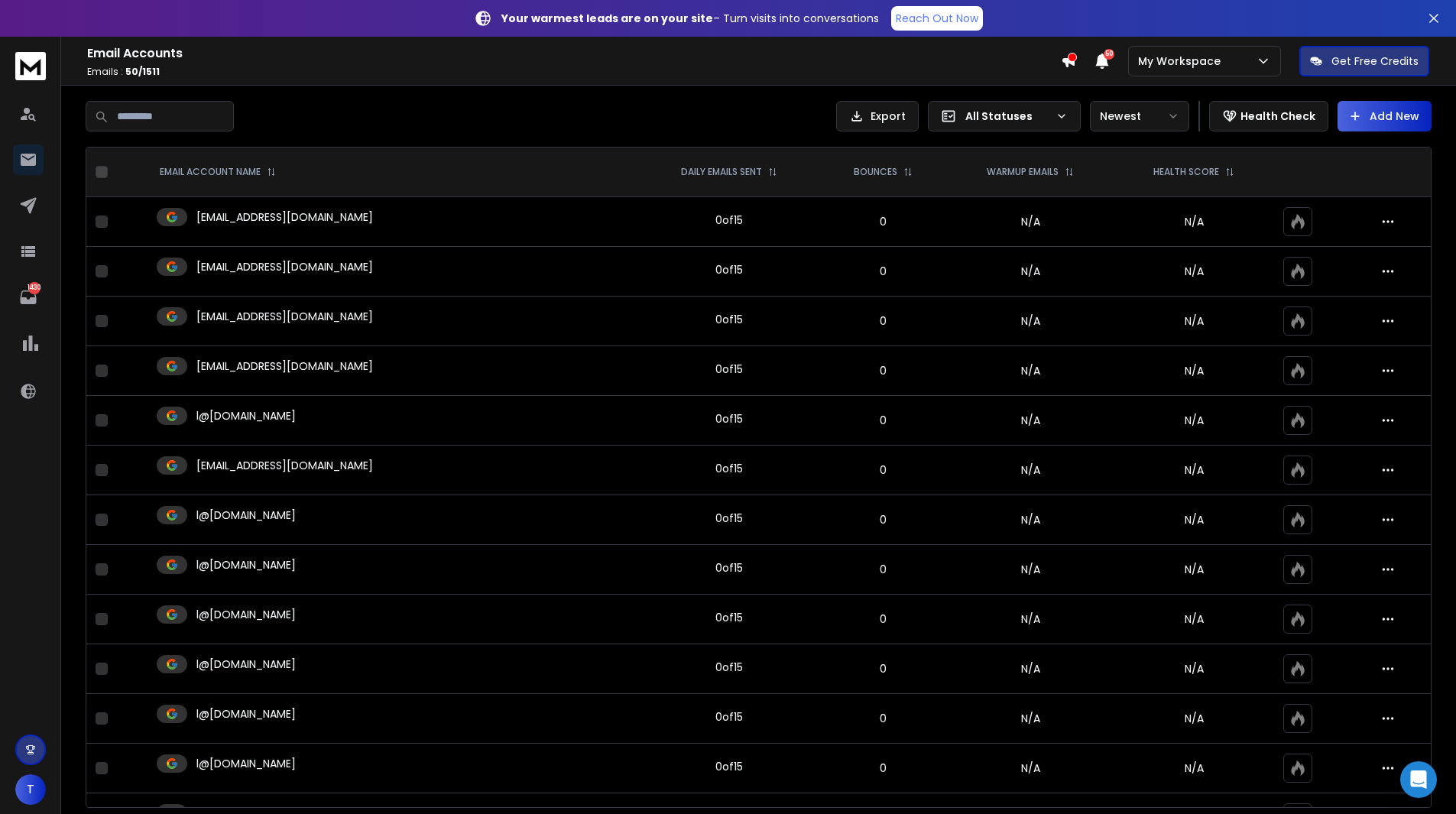
click at [1363, 123] on button "Add New" at bounding box center [1384, 116] width 94 height 31
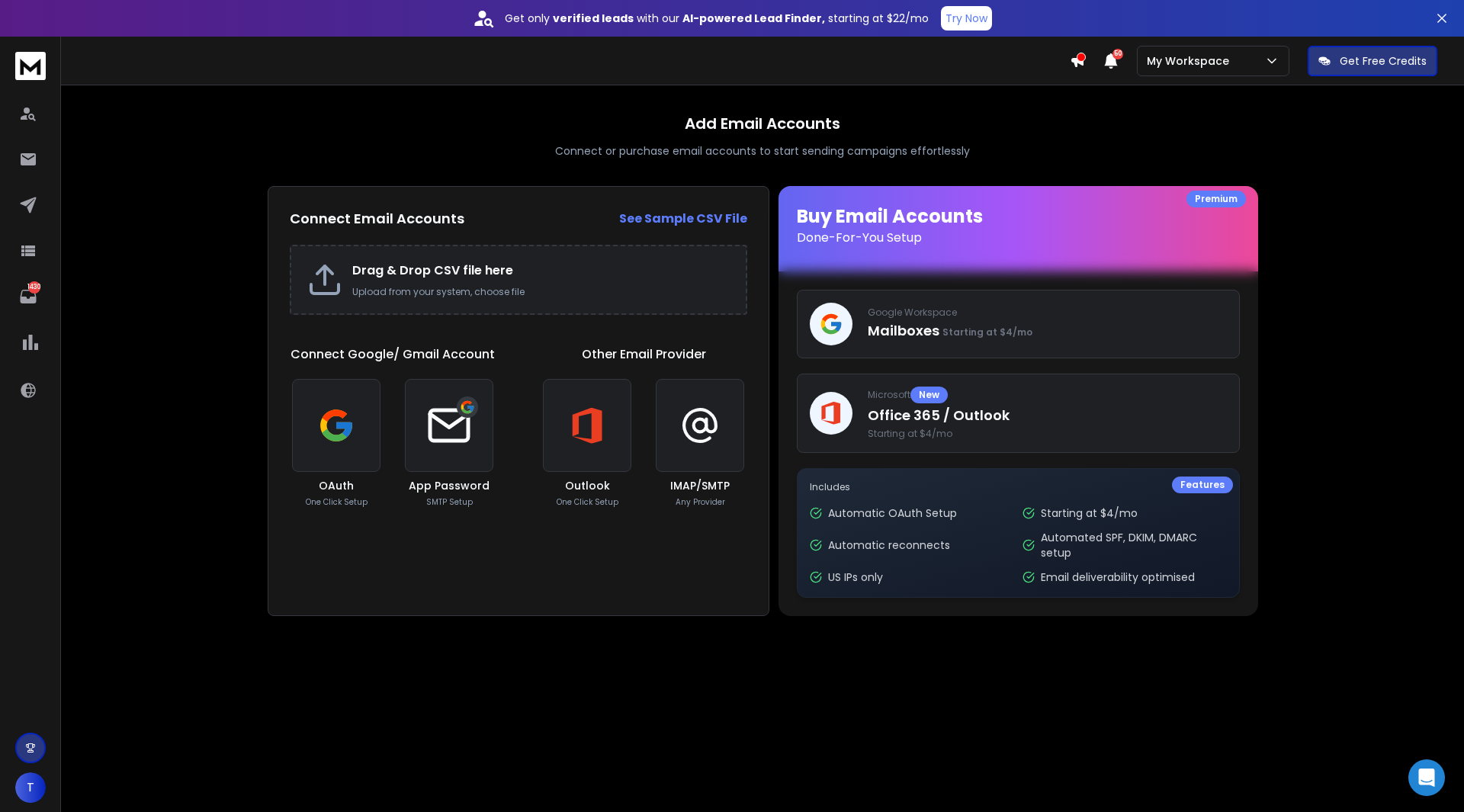
click at [331, 425] on icon at bounding box center [336, 426] width 38 height 46
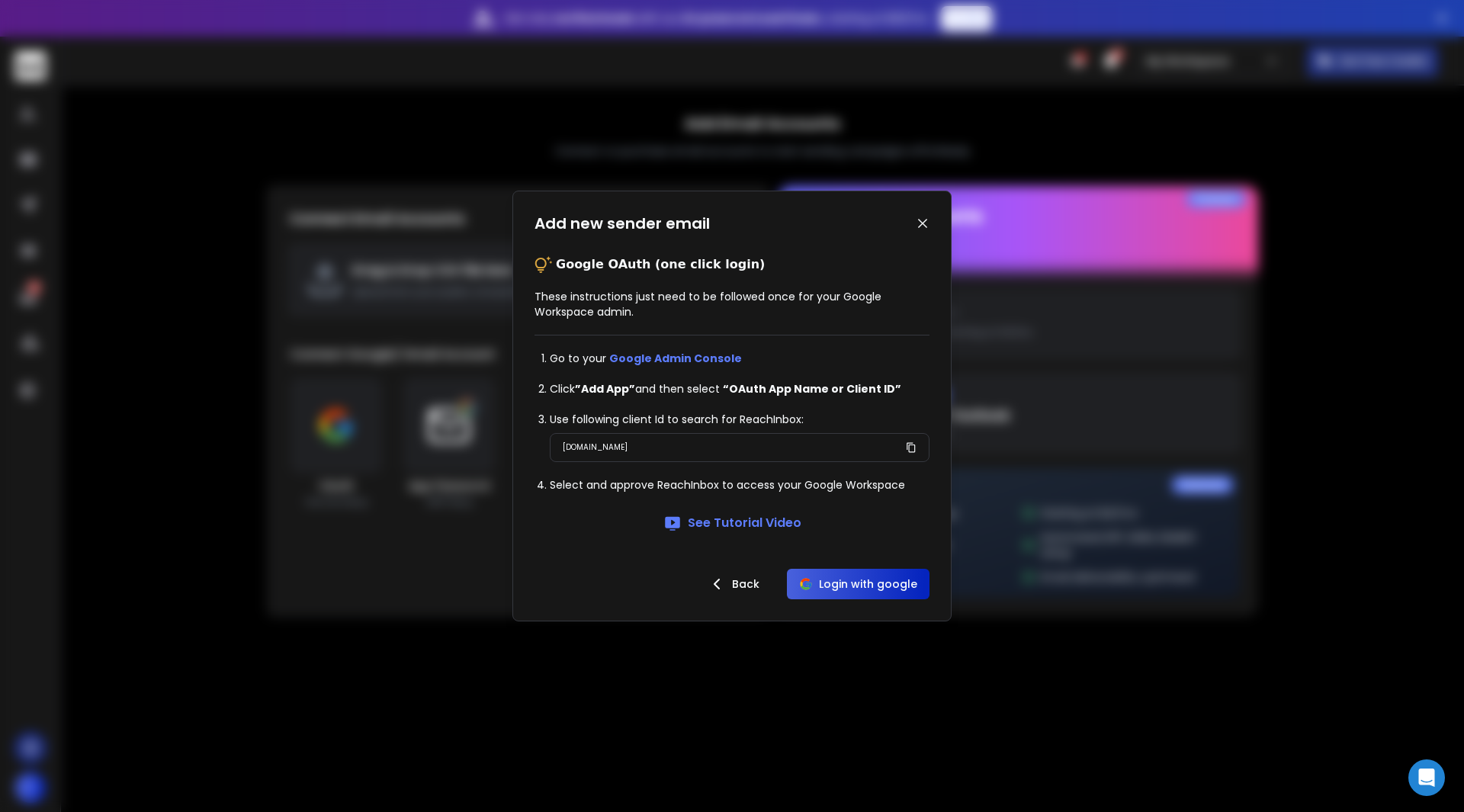
click at [861, 585] on button "Login with google" at bounding box center [857, 584] width 142 height 31
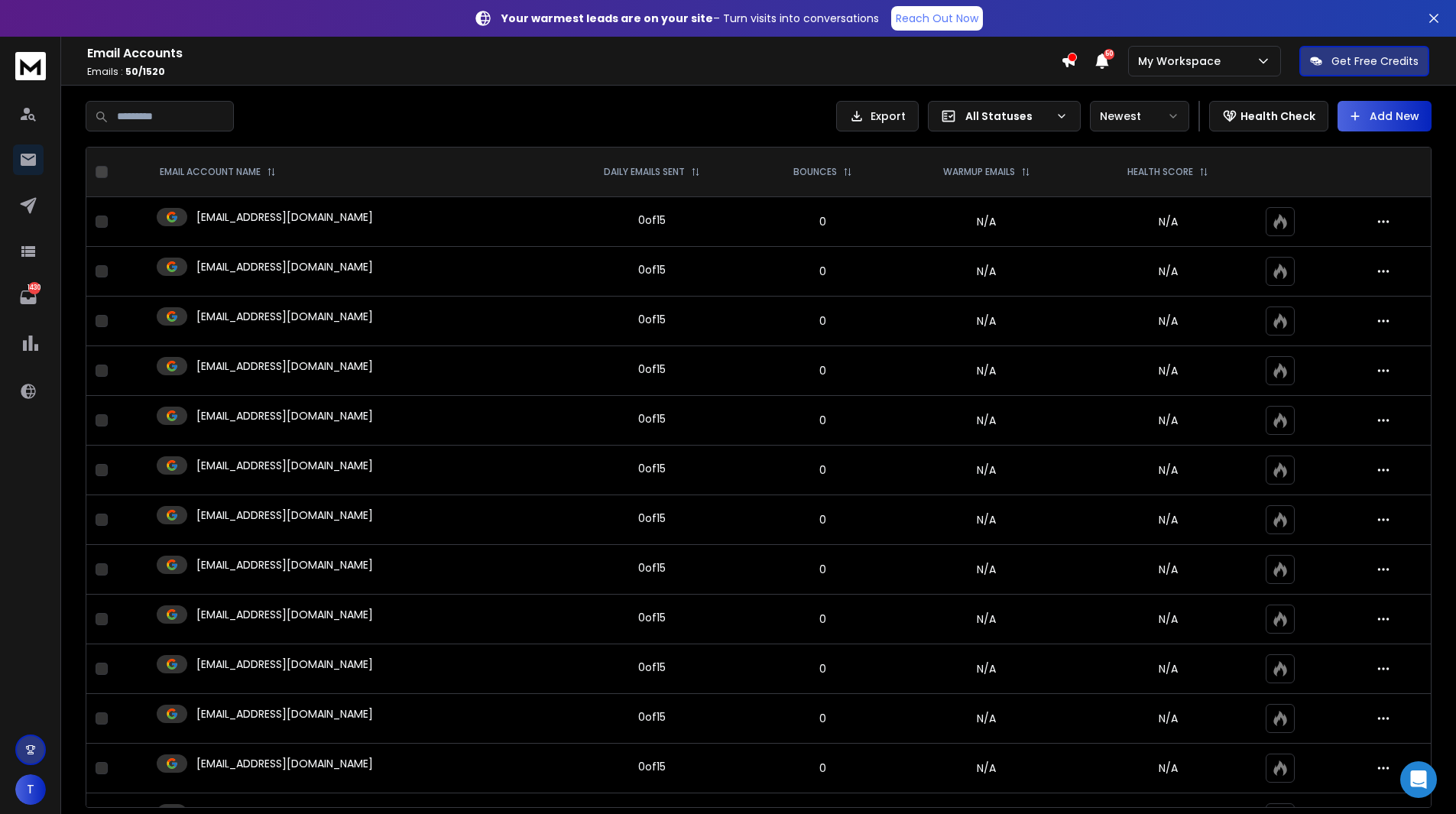
click at [1403, 110] on button "Add New" at bounding box center [1384, 116] width 94 height 31
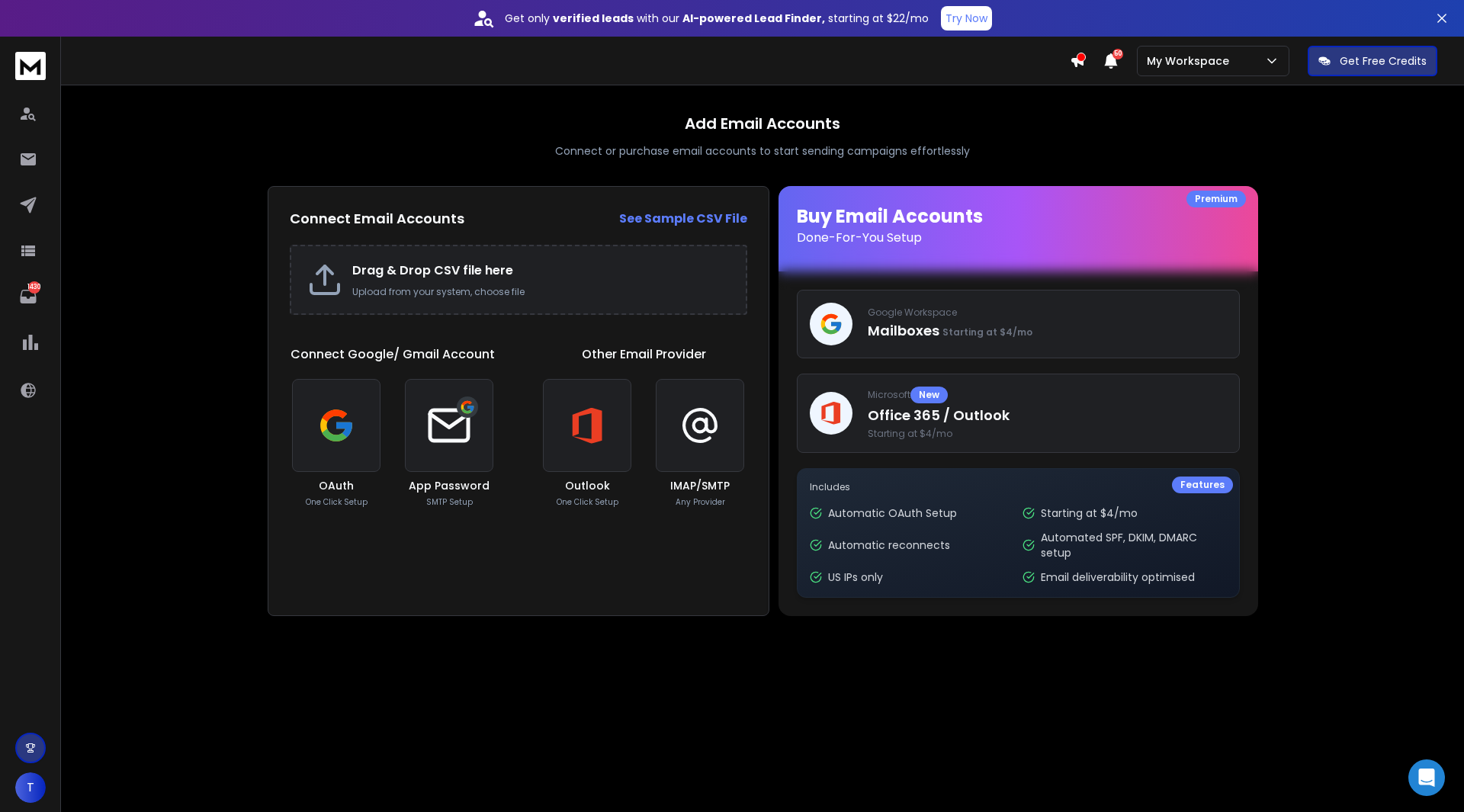
click at [366, 432] on div at bounding box center [336, 425] width 89 height 93
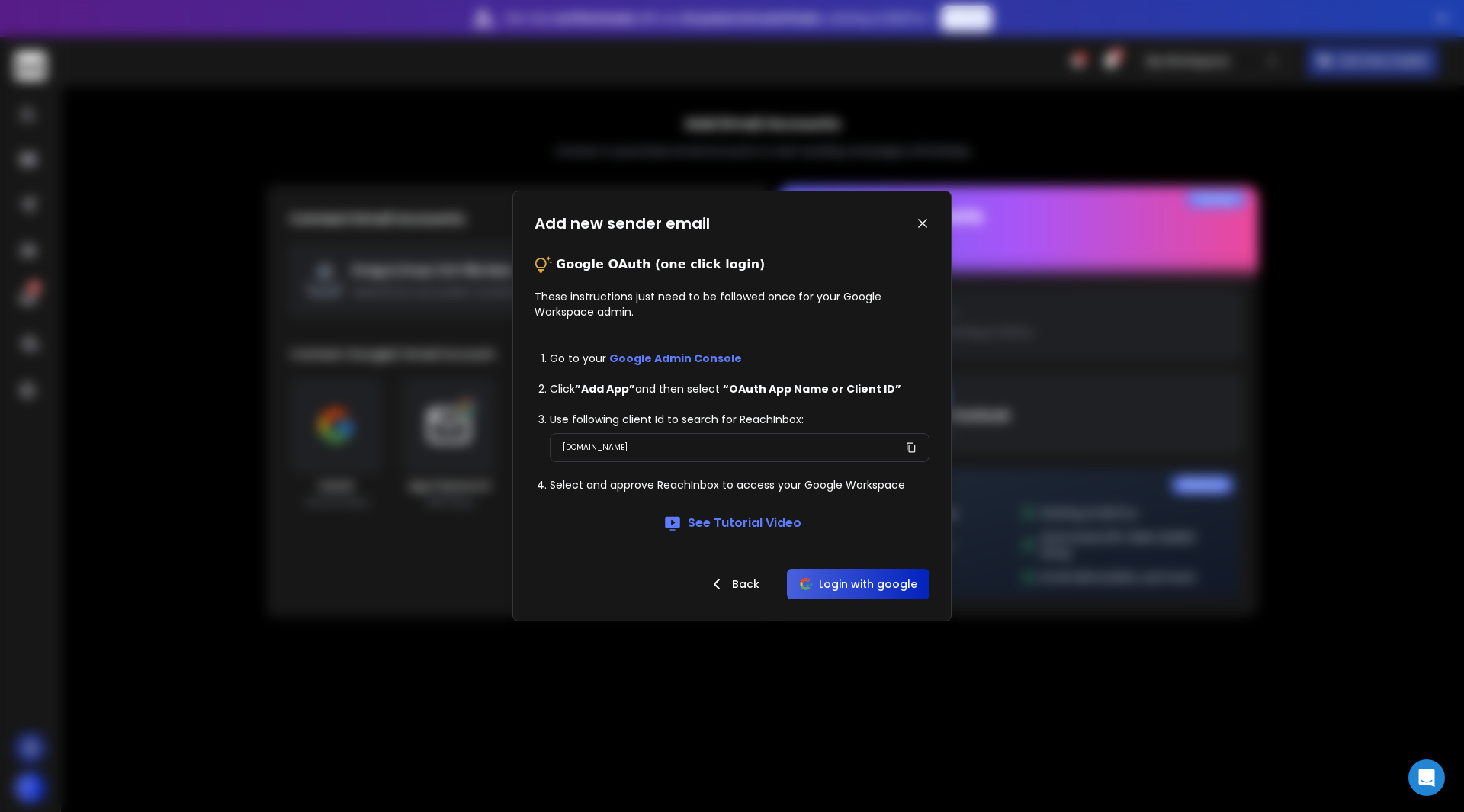
click at [853, 587] on button "Login with google" at bounding box center [857, 584] width 142 height 31
